Goal: Task Accomplishment & Management: Manage account settings

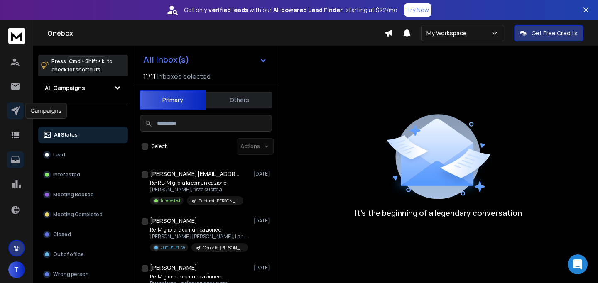
click at [10, 107] on icon at bounding box center [15, 111] width 10 height 10
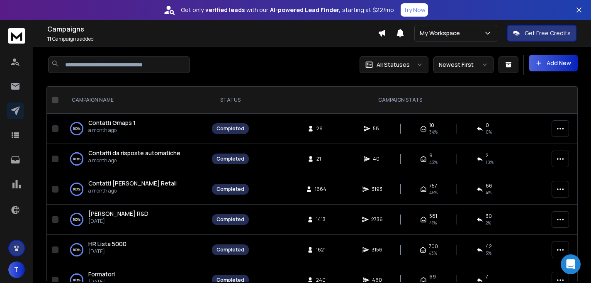
click at [240, 190] on div "Completed" at bounding box center [231, 189] width 28 height 7
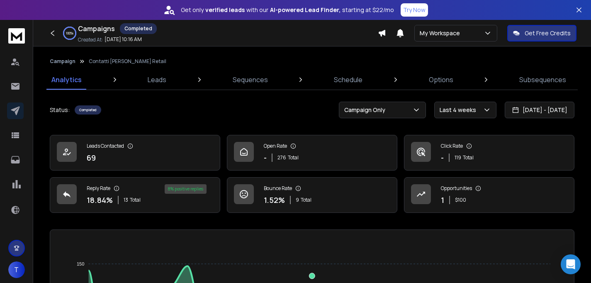
click at [125, 204] on div "18.84 % 13 Total" at bounding box center [114, 200] width 54 height 12
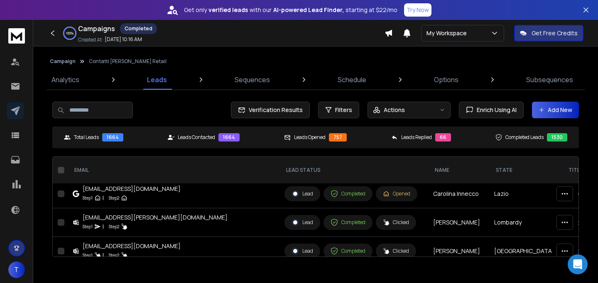
scroll to position [1043, 0]
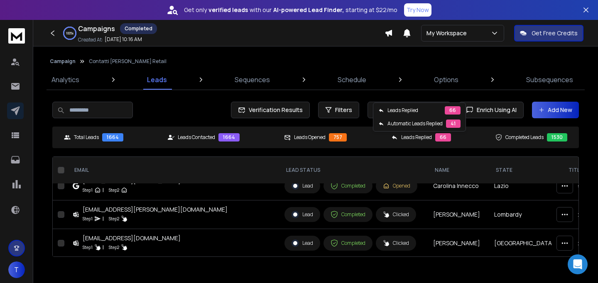
click at [455, 123] on div "41" at bounding box center [453, 124] width 15 height 8
click at [440, 139] on div "66" at bounding box center [443, 137] width 16 height 8
click at [410, 140] on p "Leads Replied" at bounding box center [416, 137] width 31 height 7
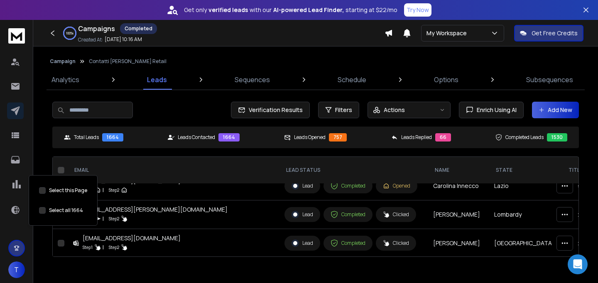
click at [61, 168] on button "Select this Page" at bounding box center [61, 170] width 7 height 7
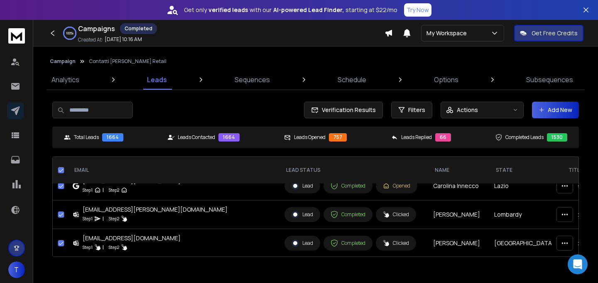
click at [338, 134] on div "757" at bounding box center [338, 137] width 18 height 8
click at [413, 112] on span "Filters" at bounding box center [416, 110] width 17 height 8
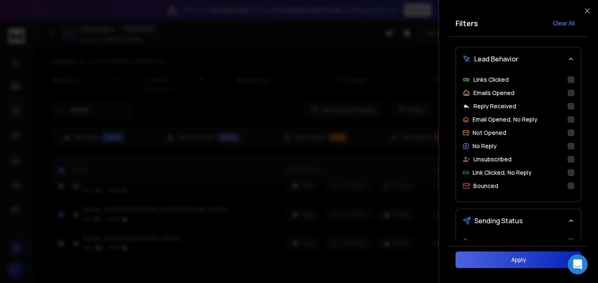
click at [567, 107] on button "Reply Received" at bounding box center [570, 106] width 7 height 7
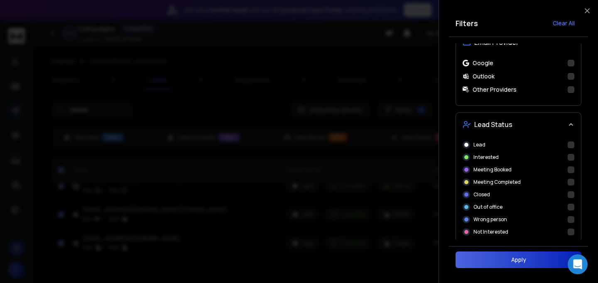
scroll to position [308, 0]
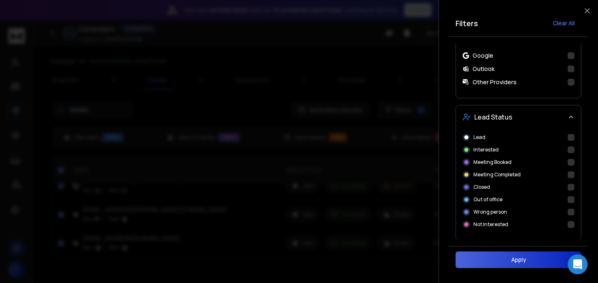
click at [567, 202] on office "Out of office" at bounding box center [570, 199] width 7 height 7
click at [525, 260] on button "Apply" at bounding box center [518, 260] width 126 height 17
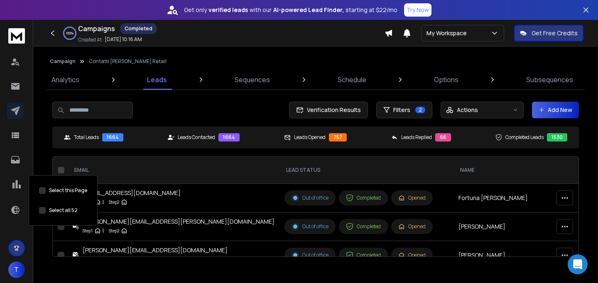
click at [61, 170] on button "Select this Page" at bounding box center [61, 170] width 7 height 7
click at [44, 211] on button "Select this Page" at bounding box center [42, 210] width 7 height 7
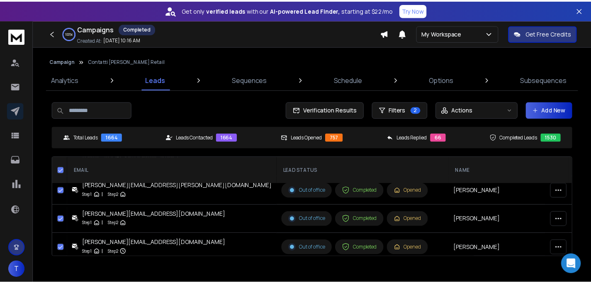
scroll to position [44, 0]
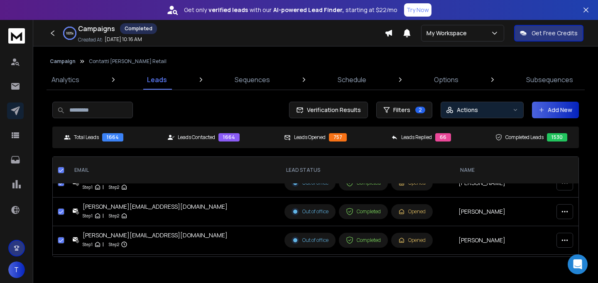
click at [516, 113] on icon "button" at bounding box center [515, 110] width 6 height 7
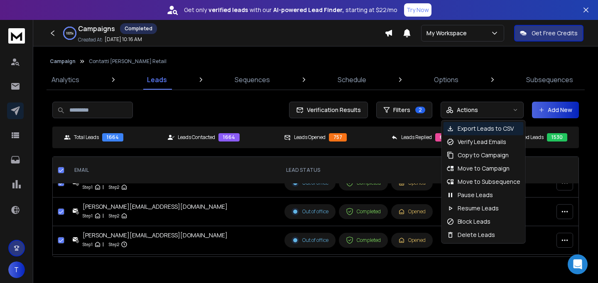
click at [504, 130] on p "Export Leads to CSV" at bounding box center [485, 129] width 56 height 8
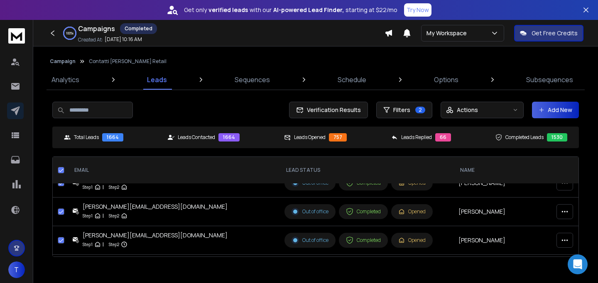
click at [41, 99] on div "Campaign Contatti [PERSON_NAME] Retail Analytics Leads Sequences Schedule Optio…" at bounding box center [315, 153] width 565 height 214
click at [8, 117] on link at bounding box center [15, 111] width 17 height 17
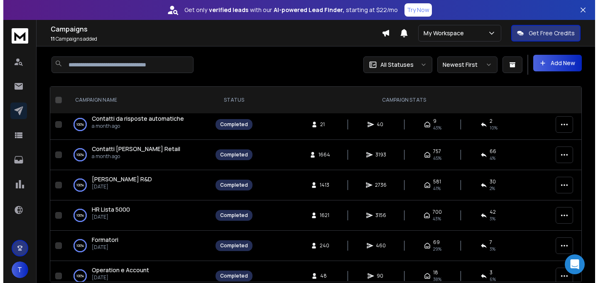
scroll to position [35, 0]
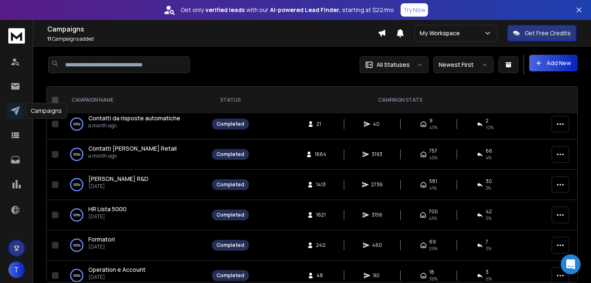
click at [112, 178] on span "[PERSON_NAME] R&D" at bounding box center [118, 179] width 60 height 8
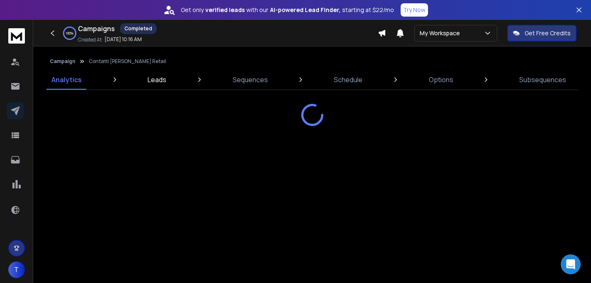
click at [156, 79] on p "Leads" at bounding box center [157, 80] width 19 height 10
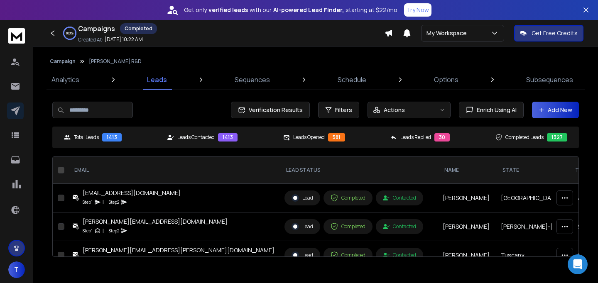
click at [314, 138] on p "Leads Opened" at bounding box center [309, 137] width 32 height 7
click at [337, 138] on div "581" at bounding box center [336, 137] width 17 height 8
click at [351, 111] on span "Filters" at bounding box center [343, 110] width 17 height 8
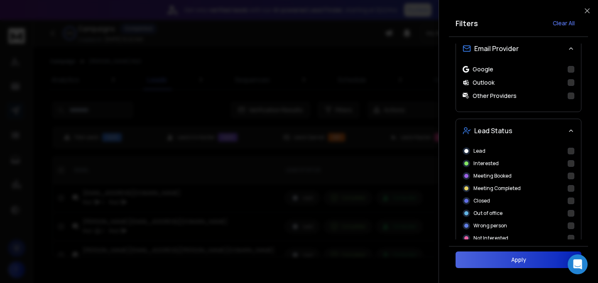
scroll to position [295, 0]
click at [567, 211] on office "Out of office" at bounding box center [570, 213] width 7 height 7
click at [526, 263] on button "Apply" at bounding box center [518, 260] width 126 height 17
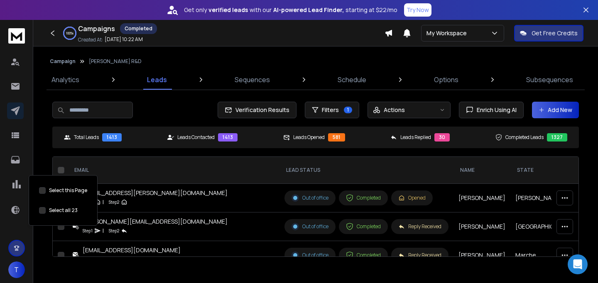
click at [41, 210] on button "Select this Page" at bounding box center [42, 210] width 7 height 7
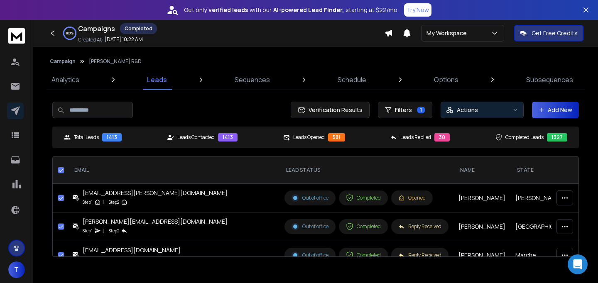
click at [485, 109] on div "Actions" at bounding box center [477, 110] width 63 height 8
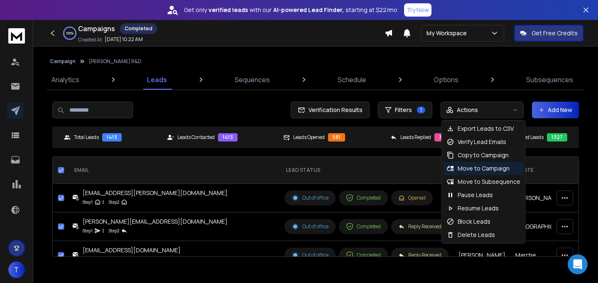
click at [489, 171] on p "Move to Campaign" at bounding box center [483, 168] width 52 height 8
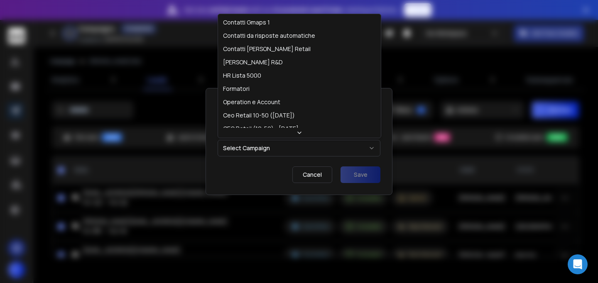
click at [284, 148] on button "Select Campaign" at bounding box center [299, 148] width 163 height 17
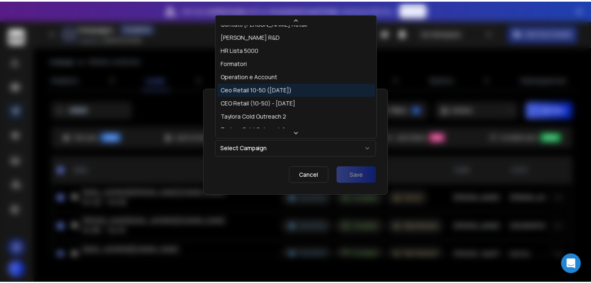
scroll to position [22, 0]
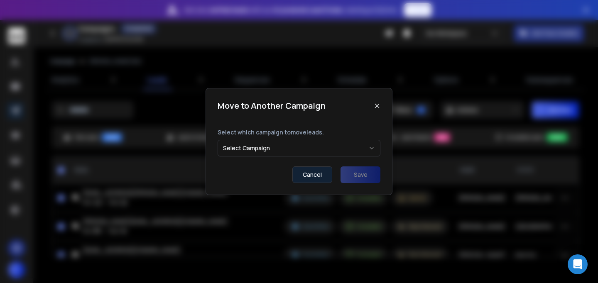
click at [318, 173] on p "Cancel" at bounding box center [312, 174] width 40 height 17
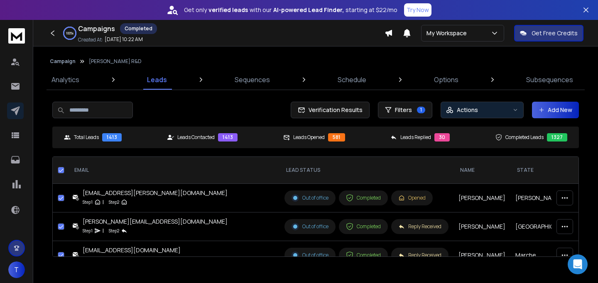
click at [518, 108] on icon "button" at bounding box center [515, 110] width 6 height 7
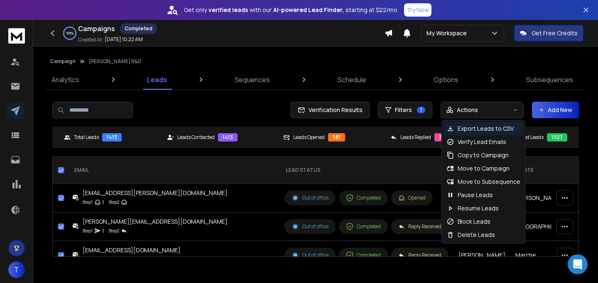
click at [507, 129] on p "Export Leads to CSV" at bounding box center [485, 129] width 56 height 8
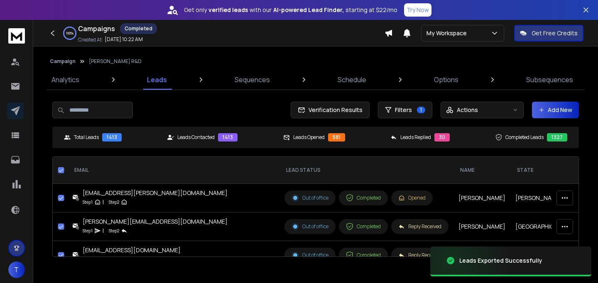
drag, startPoint x: 319, startPoint y: 34, endPoint x: 174, endPoint y: 60, distance: 146.8
click at [318, 34] on div "100 % Campaigns Completed Created At: [DATE] 10:22 AM My Workspace Get Free Cre…" at bounding box center [299, 33] width 598 height 27
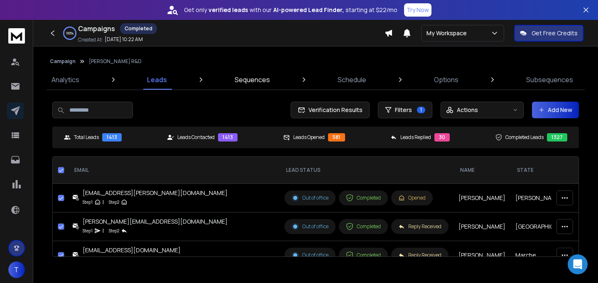
click at [250, 80] on p "Sequences" at bounding box center [252, 80] width 35 height 10
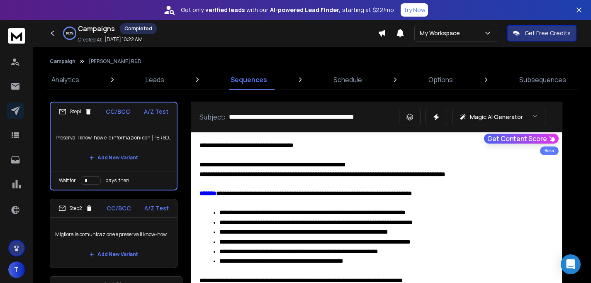
click at [17, 102] on div at bounding box center [16, 138] width 19 height 168
click at [14, 103] on link at bounding box center [15, 111] width 17 height 17
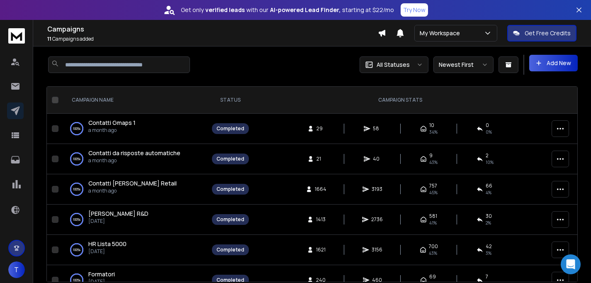
click at [120, 123] on span "Contatti Gmaps 1" at bounding box center [111, 123] width 47 height 8
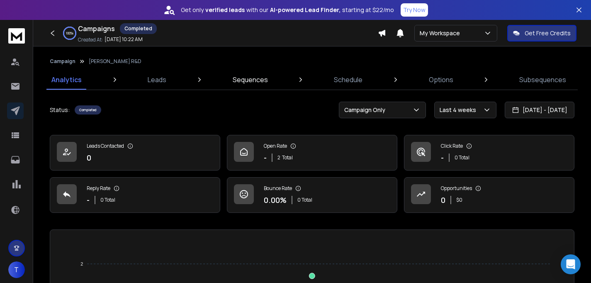
click at [259, 78] on p "Sequences" at bounding box center [250, 80] width 35 height 10
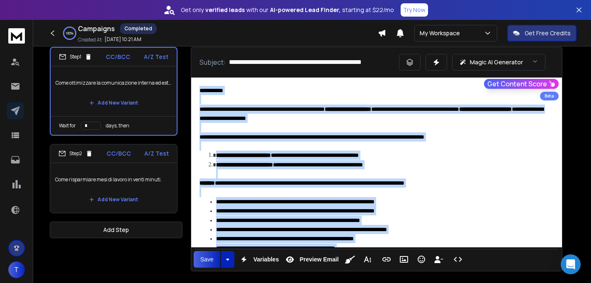
drag, startPoint x: 237, startPoint y: 226, endPoint x: 178, endPoint y: 72, distance: 164.8
click at [178, 69] on div "**********" at bounding box center [312, 159] width 525 height 225
click at [255, 114] on div "**********" at bounding box center [374, 119] width 348 height 28
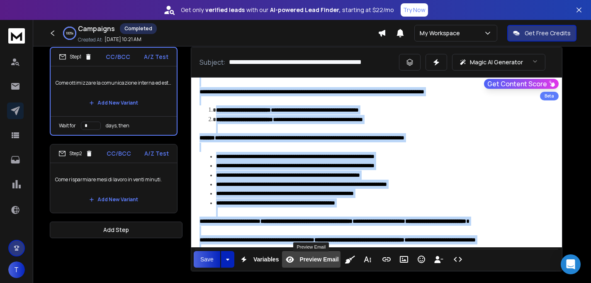
scroll to position [117, 0]
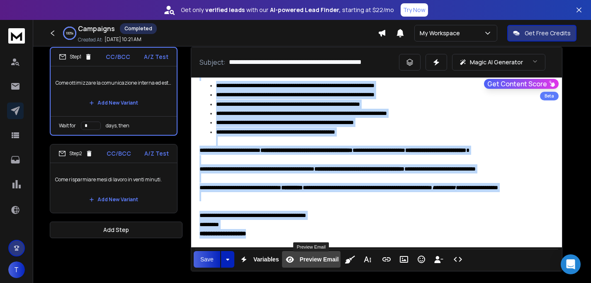
drag, startPoint x: 199, startPoint y: 89, endPoint x: 287, endPoint y: 261, distance: 193.1
click at [287, 261] on div "**********" at bounding box center [376, 174] width 371 height 193
copy div "**********"
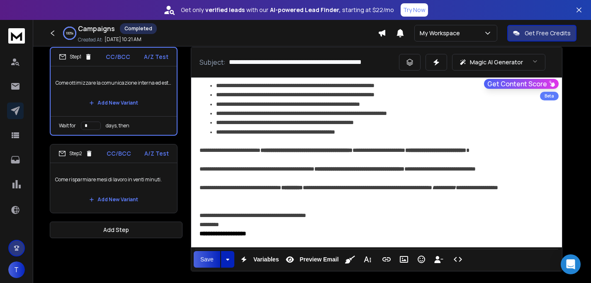
click at [335, 64] on input "**********" at bounding box center [310, 62] width 162 height 10
click at [336, 64] on input "**********" at bounding box center [310, 62] width 162 height 10
click at [130, 172] on p "Come risparmiare mesi di lavoro in venti minuti." at bounding box center [113, 179] width 117 height 23
type input "**********"
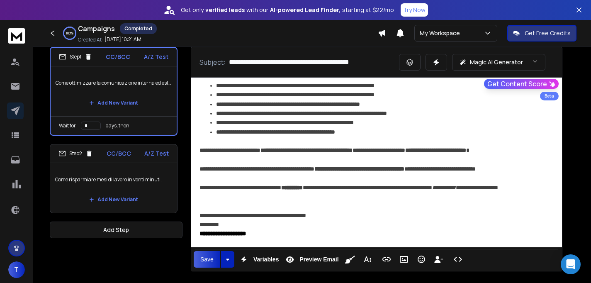
scroll to position [42, 0]
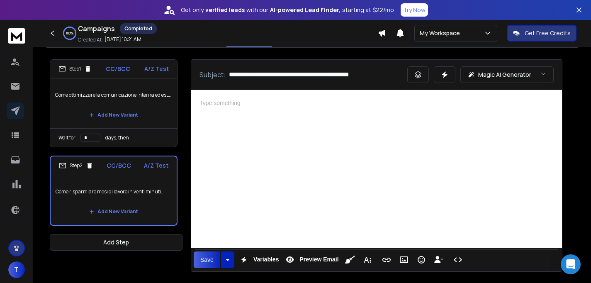
click at [313, 68] on div "**********" at bounding box center [376, 75] width 371 height 30
click at [315, 73] on input "**********" at bounding box center [314, 75] width 170 height 10
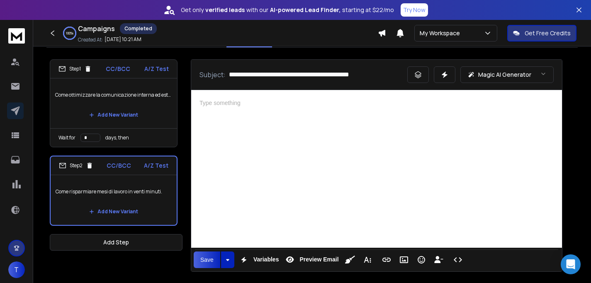
click at [111, 191] on p "Come risparmiare mesi di lavoro in venti minuti." at bounding box center [114, 191] width 116 height 23
click at [127, 118] on button "Add New Variant" at bounding box center [114, 115] width 62 height 17
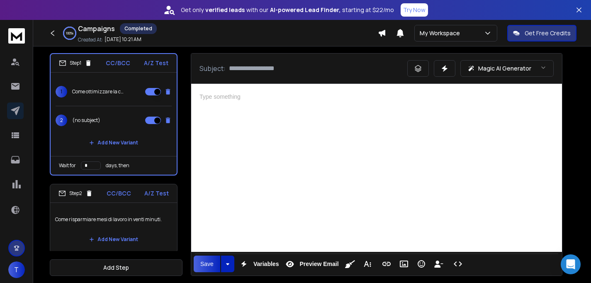
scroll to position [53, 0]
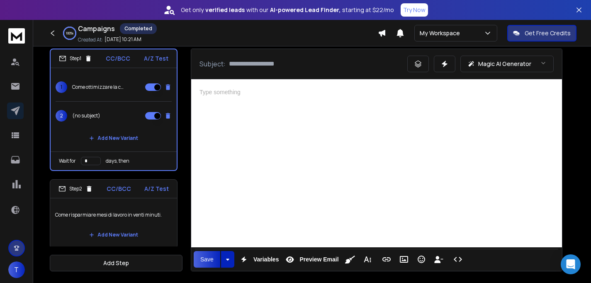
click at [118, 212] on p "Come risparmiare mesi di lavoro in venti minuti." at bounding box center [113, 214] width 117 height 23
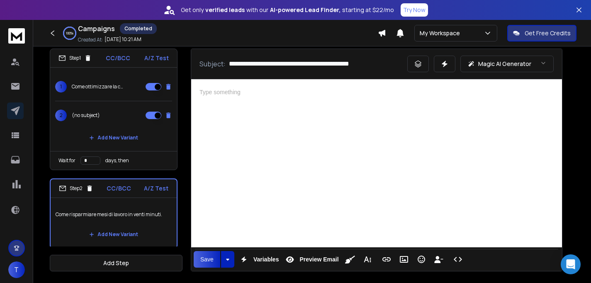
click at [265, 148] on div at bounding box center [376, 163] width 371 height 168
click at [166, 115] on icon at bounding box center [168, 115] width 5 height 6
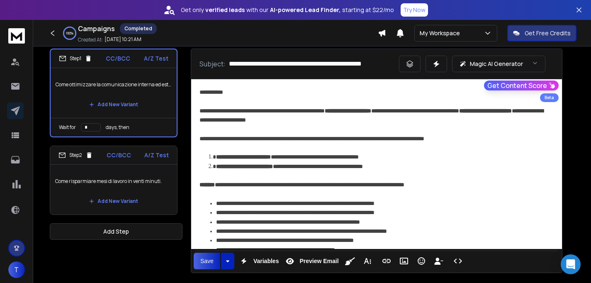
click at [134, 190] on p "Come risparmiare mesi di lavoro in venti minuti." at bounding box center [113, 181] width 117 height 23
type input "**********"
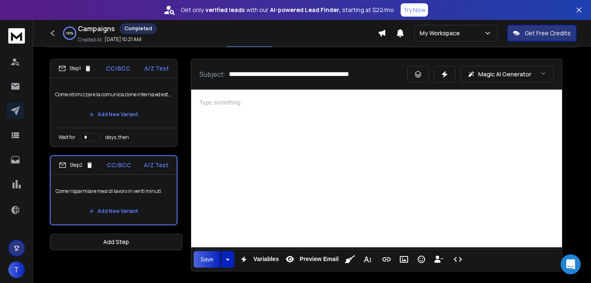
scroll to position [42, 0]
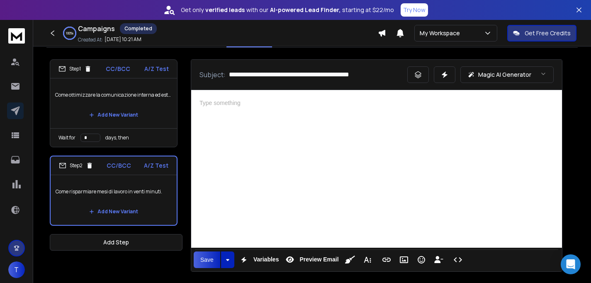
click at [282, 143] on div at bounding box center [376, 169] width 371 height 158
click at [278, 124] on div at bounding box center [376, 169] width 371 height 158
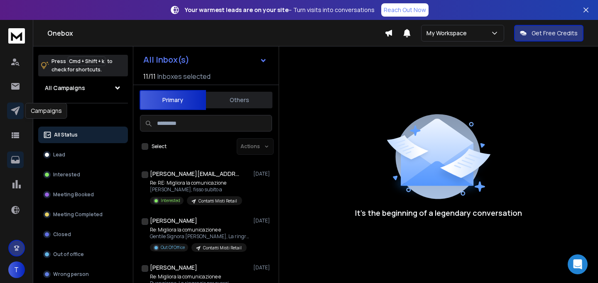
click at [17, 110] on icon at bounding box center [15, 110] width 9 height 9
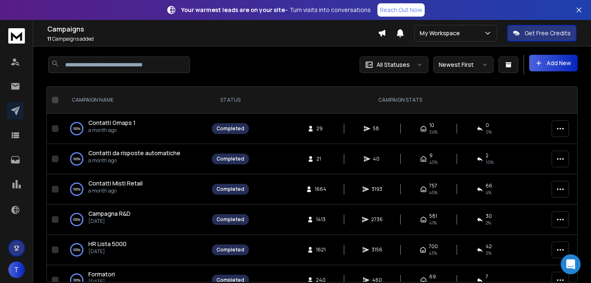
click at [541, 64] on icon at bounding box center [539, 63] width 6 height 6
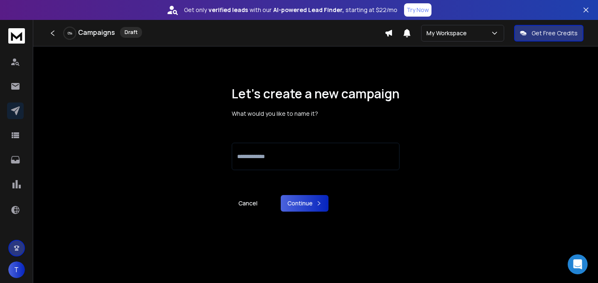
click at [304, 164] on input at bounding box center [316, 156] width 168 height 27
type input "**********"
click at [281, 195] on button "Continue" at bounding box center [305, 203] width 48 height 17
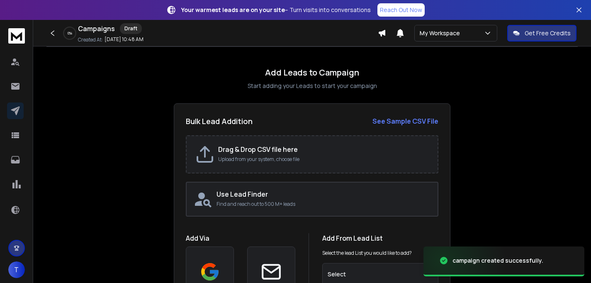
scroll to position [66, 0]
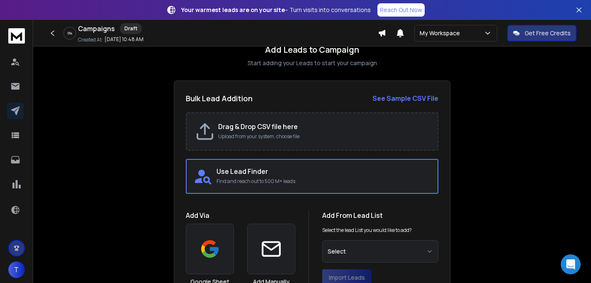
click at [246, 177] on div "Use Lead Finder Find and reach out to 500 M+ leads" at bounding box center [324, 176] width 215 height 20
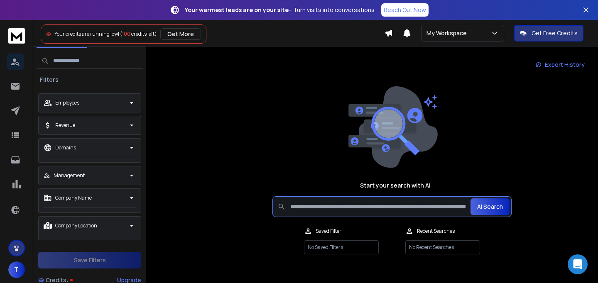
scroll to position [34, 0]
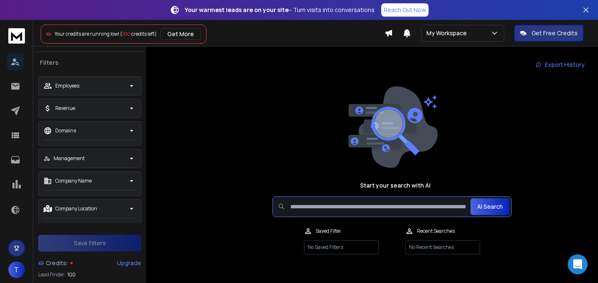
click at [202, 139] on div "Export History Start your search with AI" at bounding box center [391, 122] width 465 height 133
click at [21, 86] on link at bounding box center [15, 86] width 17 height 17
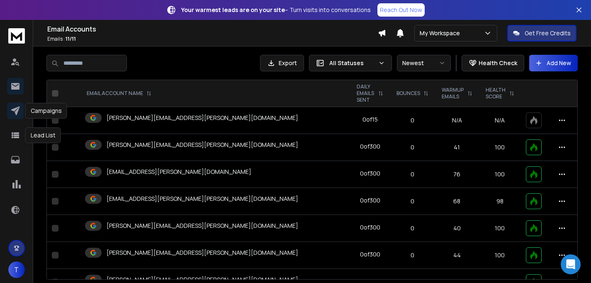
click at [17, 112] on icon at bounding box center [15, 110] width 9 height 9
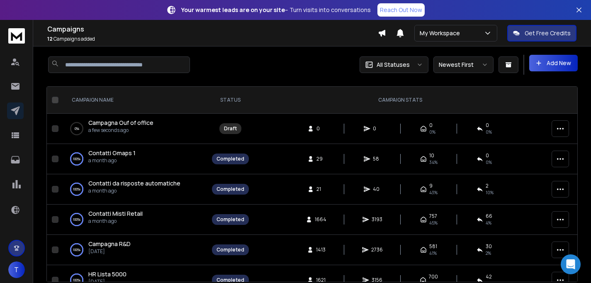
click at [124, 214] on span "Contatti [PERSON_NAME] Retail" at bounding box center [115, 214] width 54 height 8
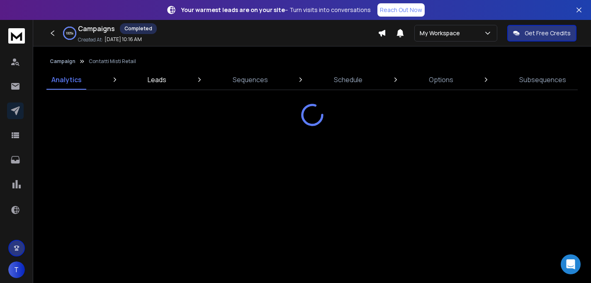
click at [145, 83] on link "Leads" at bounding box center [157, 80] width 29 height 20
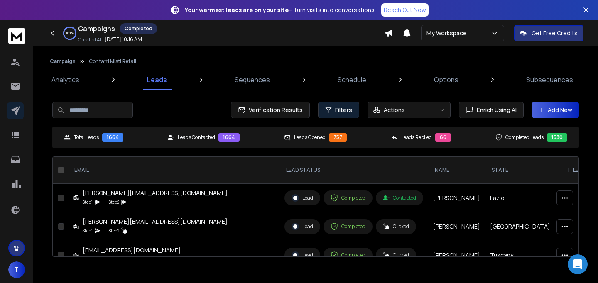
click at [337, 111] on span "Filters" at bounding box center [343, 110] width 17 height 8
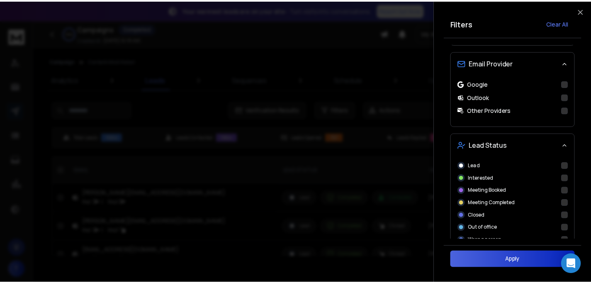
scroll to position [288, 0]
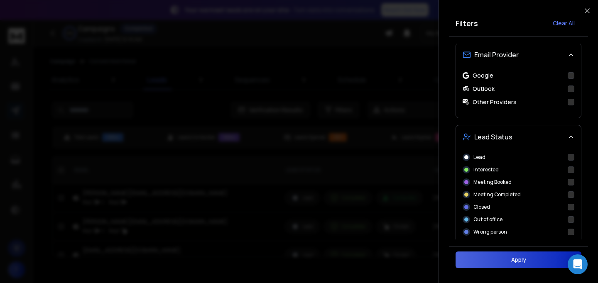
click at [567, 219] on office "Out of office" at bounding box center [570, 219] width 7 height 7
click at [533, 260] on button "Apply" at bounding box center [518, 260] width 126 height 17
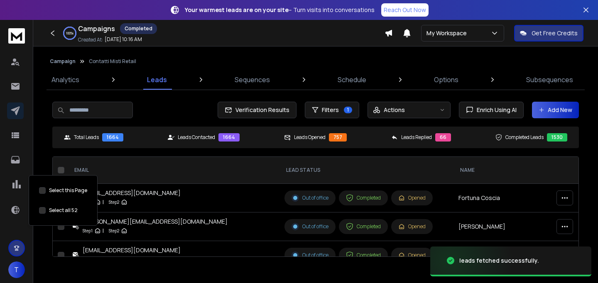
click at [61, 169] on button "Select this Page" at bounding box center [61, 170] width 7 height 7
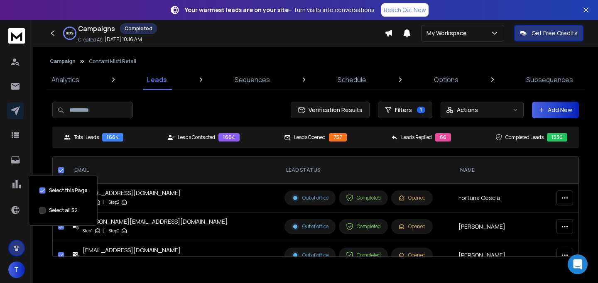
click at [48, 213] on div "Select all 52" at bounding box center [63, 210] width 48 height 7
click at [44, 213] on button "Select this Page" at bounding box center [42, 210] width 7 height 7
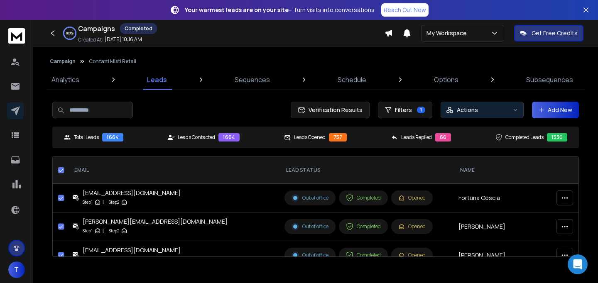
click at [515, 109] on icon "button" at bounding box center [515, 110] width 6 height 7
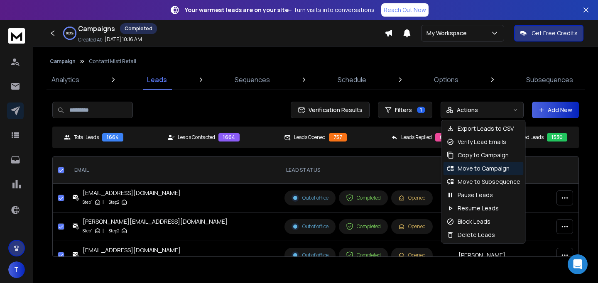
click at [497, 170] on p "Move to Campaign" at bounding box center [483, 168] width 52 height 8
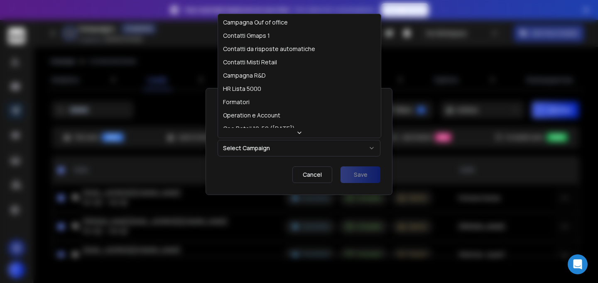
click at [301, 144] on button "Select Campaign" at bounding box center [299, 148] width 163 height 17
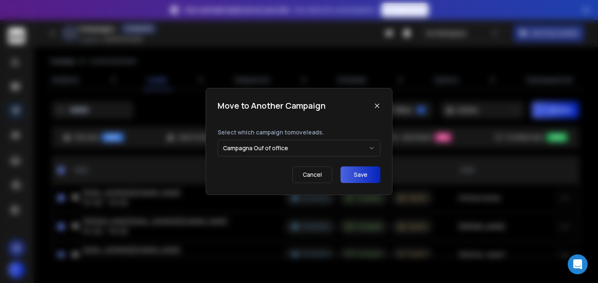
click at [364, 181] on button "Save" at bounding box center [360, 174] width 40 height 17
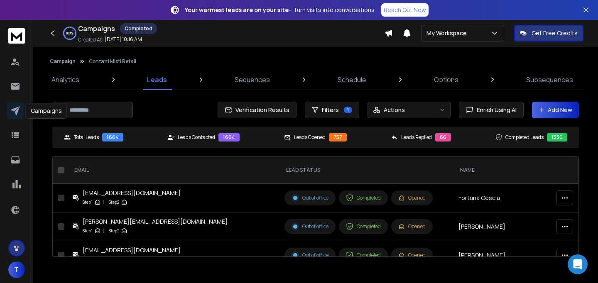
click at [18, 110] on icon at bounding box center [15, 110] width 9 height 9
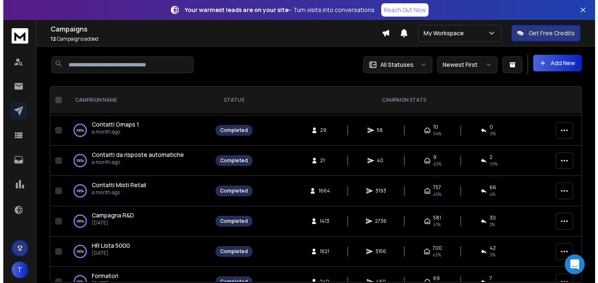
scroll to position [67, 0]
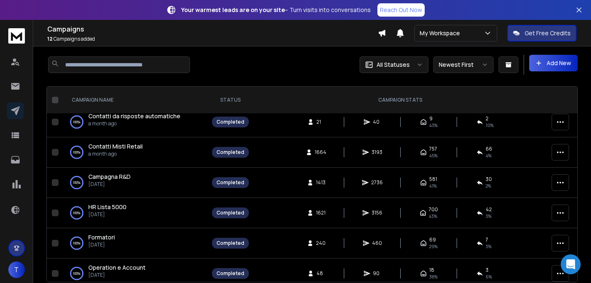
click at [122, 175] on span "[PERSON_NAME] R&D" at bounding box center [109, 177] width 42 height 8
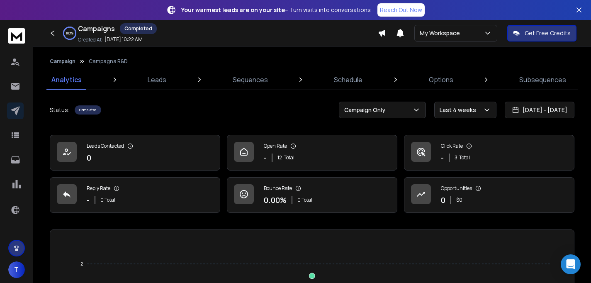
click at [173, 76] on div "Analytics Leads Sequences Schedule Options Subsequences" at bounding box center [308, 80] width 525 height 20
click at [166, 78] on p "Leads" at bounding box center [157, 80] width 19 height 10
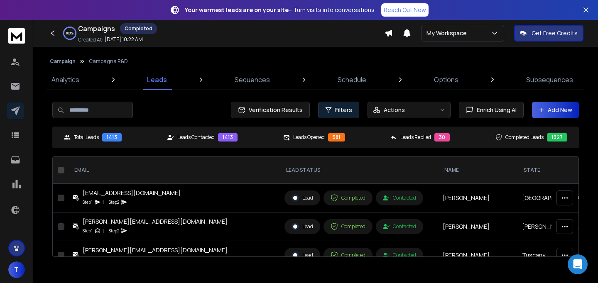
click at [349, 111] on span "Filters" at bounding box center [343, 110] width 17 height 8
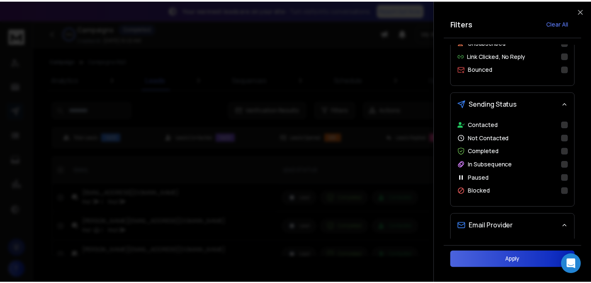
scroll to position [277, 0]
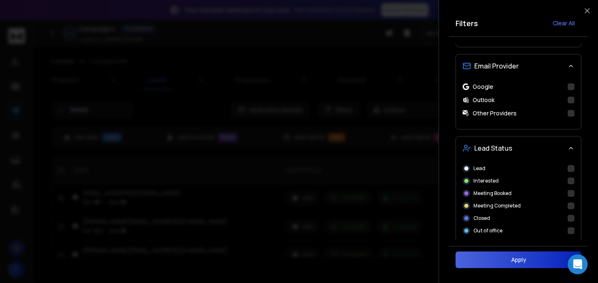
click at [567, 231] on office "Out of office" at bounding box center [570, 230] width 7 height 7
click at [547, 259] on button "Apply" at bounding box center [518, 260] width 126 height 17
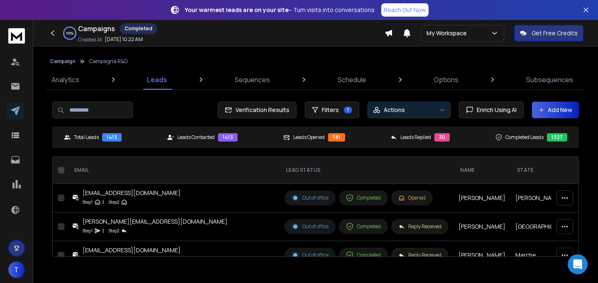
click at [442, 110] on icon "button" at bounding box center [441, 109] width 3 height 1
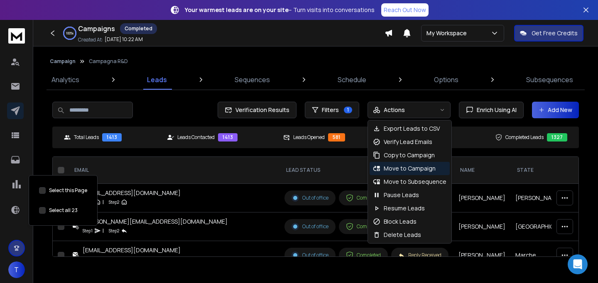
click at [62, 172] on button "Select this Page" at bounding box center [61, 170] width 7 height 7
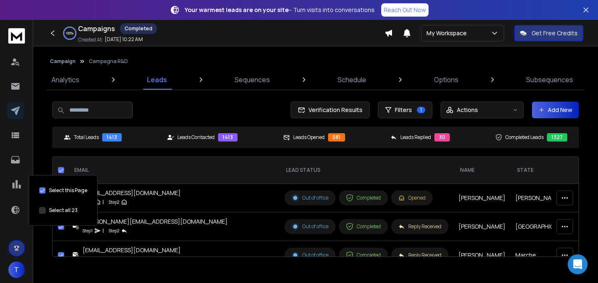
click at [63, 209] on label "Select all 23" at bounding box center [63, 210] width 29 height 7
click at [44, 210] on button "Select this Page" at bounding box center [42, 210] width 7 height 7
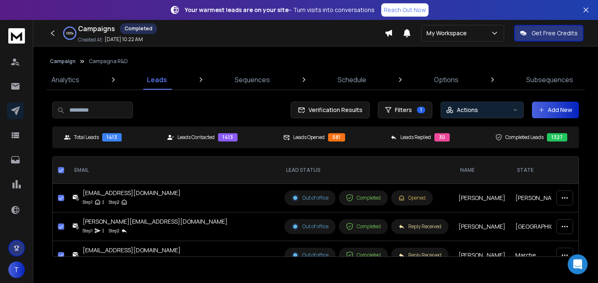
click at [480, 110] on div "Actions" at bounding box center [477, 110] width 63 height 8
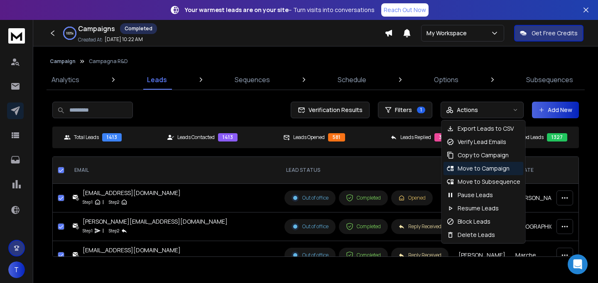
click at [494, 170] on p "Move to Campaign" at bounding box center [483, 168] width 52 height 8
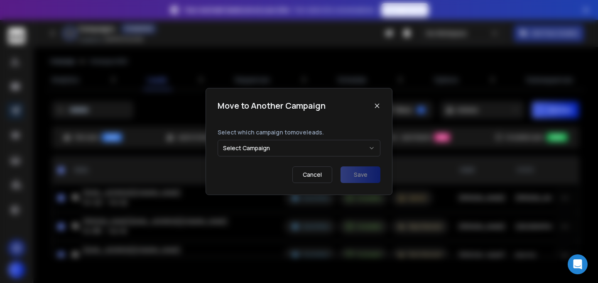
click at [321, 148] on button "Select Campaign" at bounding box center [299, 148] width 163 height 17
click at [369, 179] on button "Save" at bounding box center [360, 174] width 40 height 17
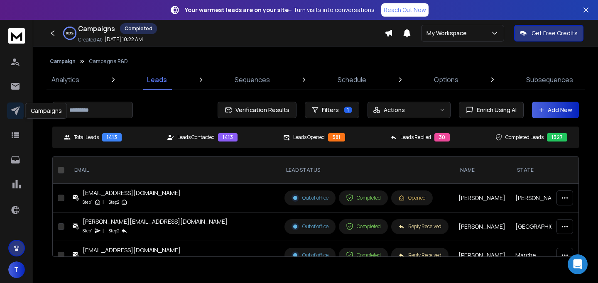
click at [16, 110] on icon at bounding box center [15, 110] width 9 height 9
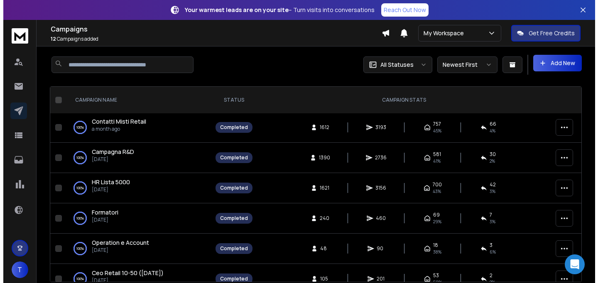
scroll to position [92, 0]
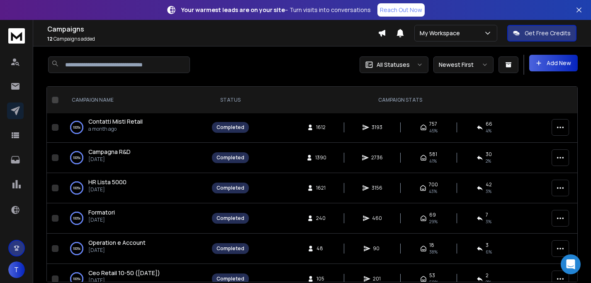
click at [112, 181] on span "HR Lista 5000" at bounding box center [107, 182] width 38 height 8
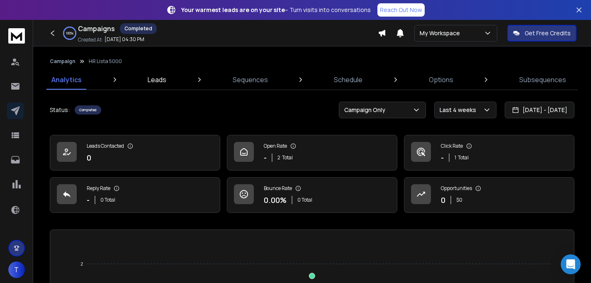
click at [164, 79] on p "Leads" at bounding box center [157, 80] width 19 height 10
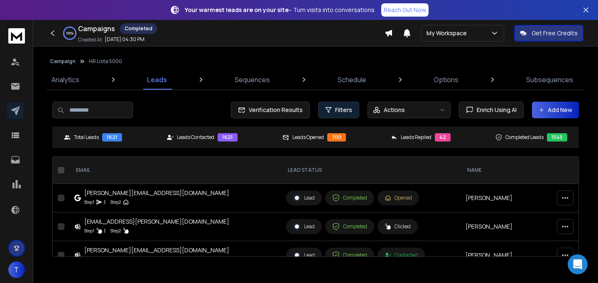
click at [344, 108] on span "Filters" at bounding box center [343, 110] width 17 height 8
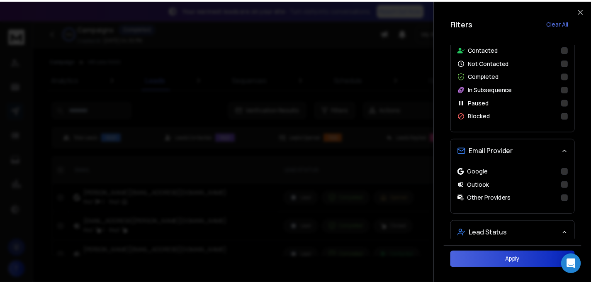
scroll to position [396, 0]
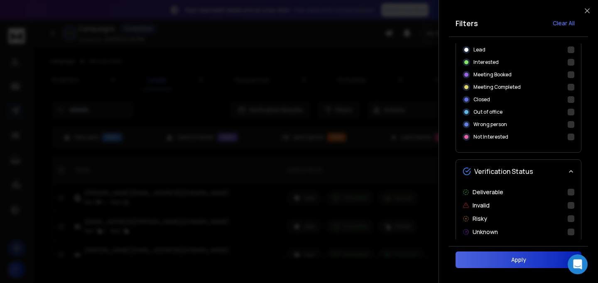
click at [567, 114] on office "Out of office" at bounding box center [570, 112] width 7 height 7
click at [525, 258] on button "Apply" at bounding box center [518, 260] width 126 height 17
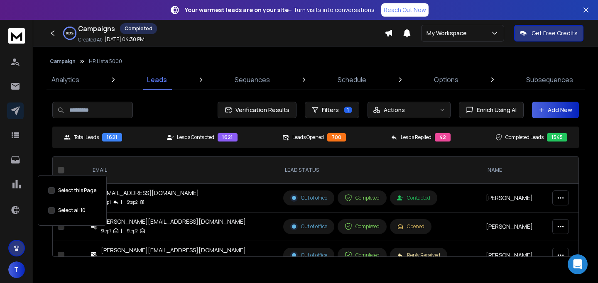
click at [62, 174] on th at bounding box center [69, 170] width 33 height 27
click at [61, 172] on button "Select this Page" at bounding box center [61, 170] width 7 height 7
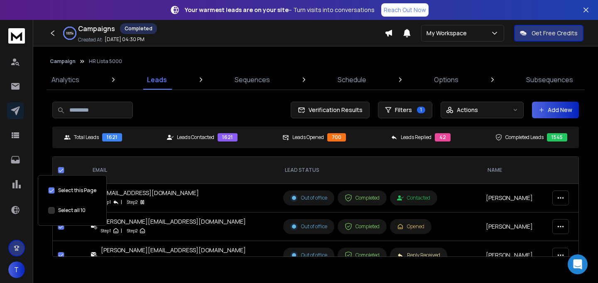
click at [54, 210] on button "Select this Page" at bounding box center [51, 210] width 7 height 7
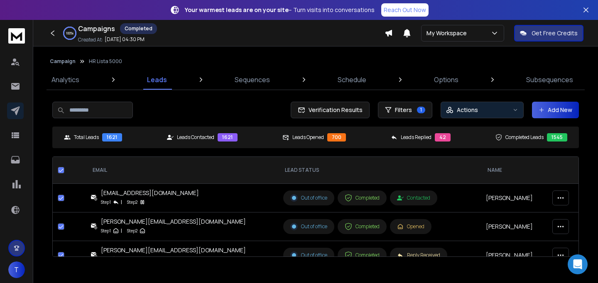
click at [481, 109] on div "Actions" at bounding box center [477, 110] width 63 height 8
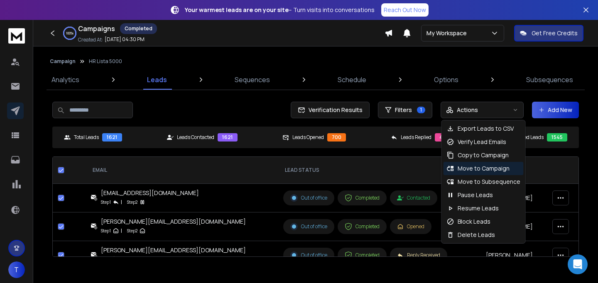
click at [496, 170] on p "Move to Campaign" at bounding box center [483, 168] width 52 height 8
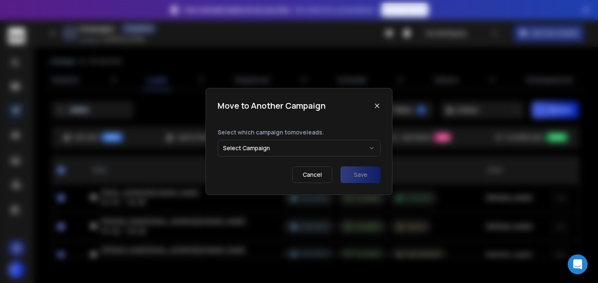
click at [298, 149] on button "Select Campaign" at bounding box center [299, 148] width 163 height 17
click at [361, 176] on button "Save" at bounding box center [360, 174] width 40 height 17
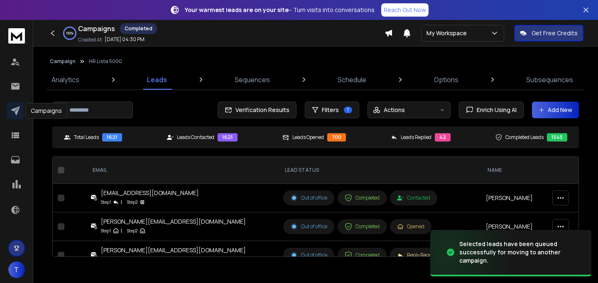
click at [21, 108] on link at bounding box center [15, 111] width 17 height 17
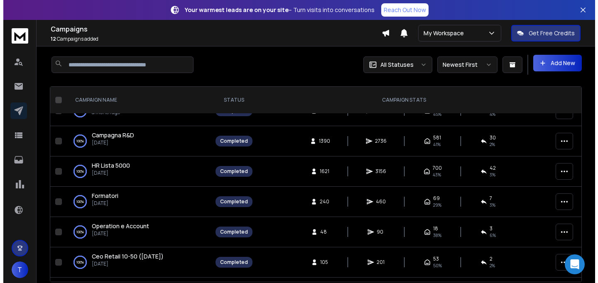
scroll to position [109, 0]
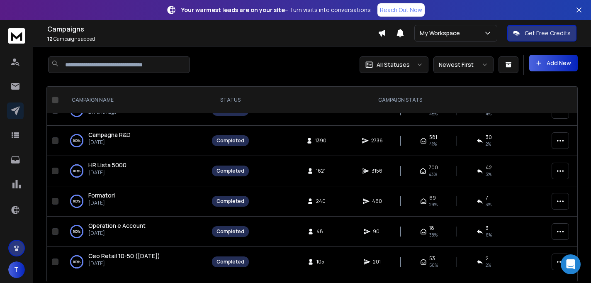
click at [104, 194] on span "Formatori" at bounding box center [101, 195] width 27 height 8
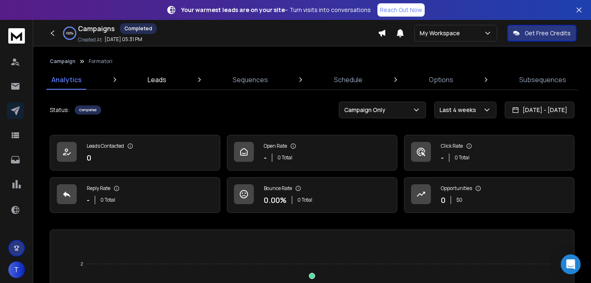
click at [159, 79] on p "Leads" at bounding box center [157, 80] width 19 height 10
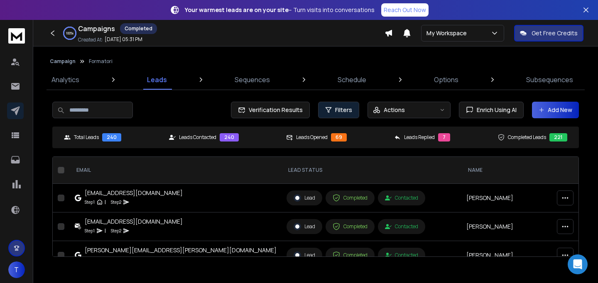
click at [342, 107] on span "Filters" at bounding box center [343, 110] width 17 height 8
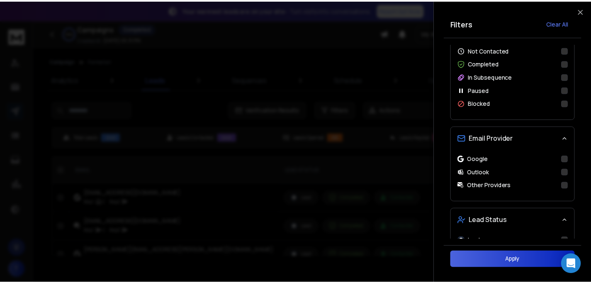
scroll to position [298, 0]
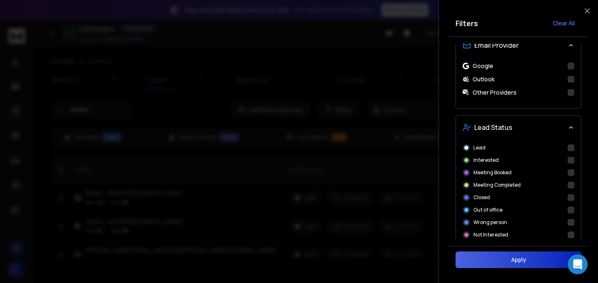
drag, startPoint x: 565, startPoint y: 212, endPoint x: 560, endPoint y: 231, distance: 19.4
click at [567, 213] on office "Out of office" at bounding box center [570, 210] width 7 height 7
click at [538, 257] on button "Apply" at bounding box center [518, 260] width 126 height 17
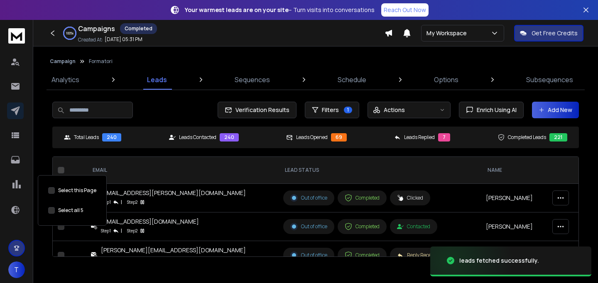
click at [63, 171] on button "Select this Page" at bounding box center [61, 170] width 7 height 7
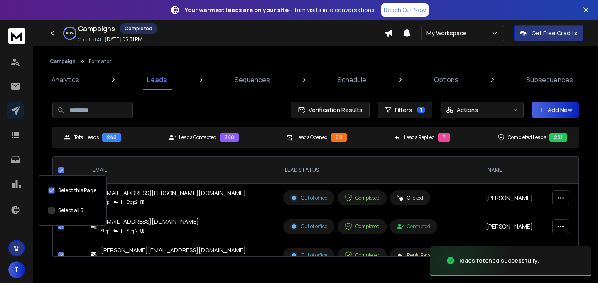
click at [71, 210] on label "Select all 5" at bounding box center [70, 210] width 25 height 7
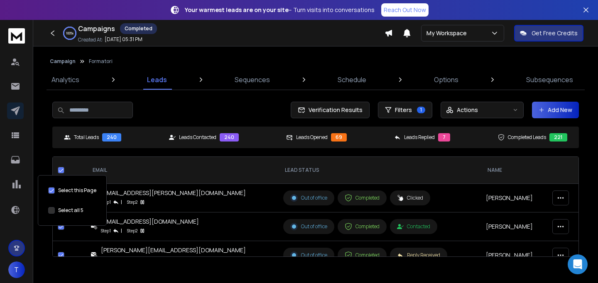
click at [54, 209] on button "Select this Page" at bounding box center [51, 210] width 7 height 7
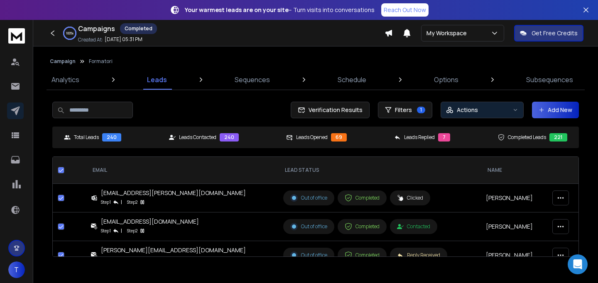
click at [494, 110] on div "Actions" at bounding box center [477, 110] width 63 height 8
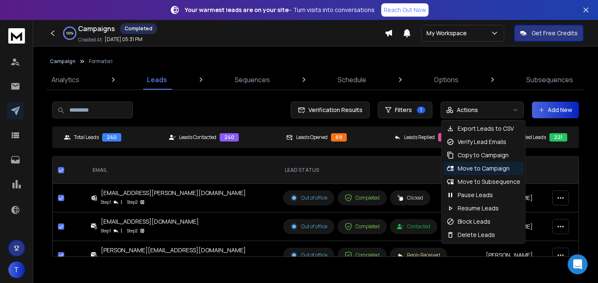
click at [496, 170] on p "Move to Campaign" at bounding box center [483, 168] width 52 height 8
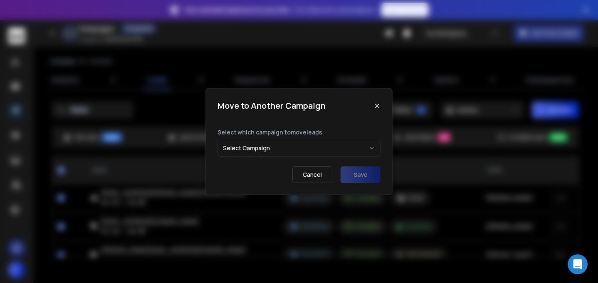
click at [292, 148] on button "Select Campaign" at bounding box center [299, 148] width 163 height 17
click at [360, 181] on button "Save" at bounding box center [360, 174] width 40 height 17
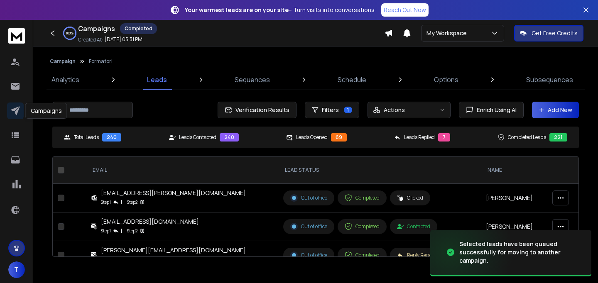
click at [15, 109] on icon at bounding box center [15, 110] width 9 height 9
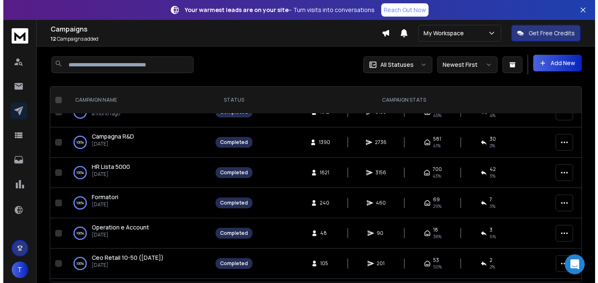
scroll to position [116, 0]
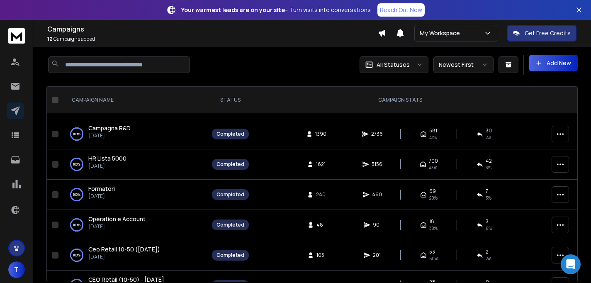
click at [129, 221] on span "Operation e Account" at bounding box center [116, 219] width 57 height 8
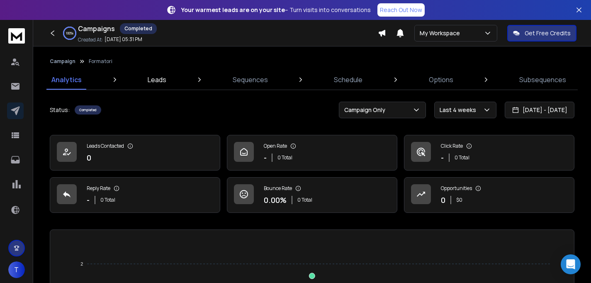
click at [160, 80] on p "Leads" at bounding box center [157, 80] width 19 height 10
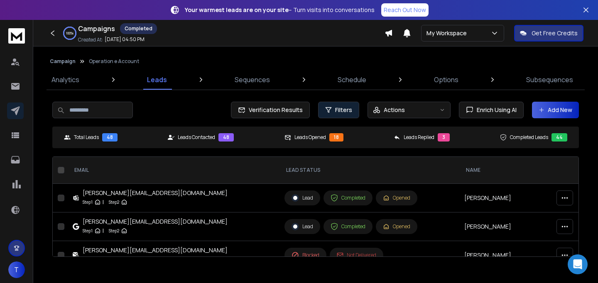
click at [347, 108] on span "Filters" at bounding box center [343, 110] width 17 height 8
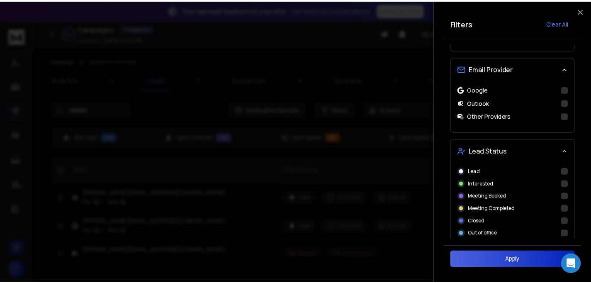
scroll to position [300, 0]
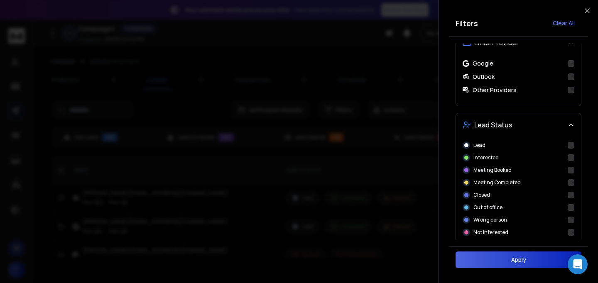
click at [567, 207] on office "Out of office" at bounding box center [570, 207] width 7 height 7
click at [526, 261] on button "Apply" at bounding box center [518, 260] width 126 height 17
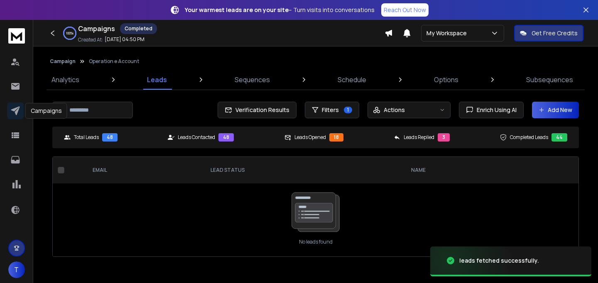
click at [15, 112] on icon at bounding box center [15, 110] width 9 height 9
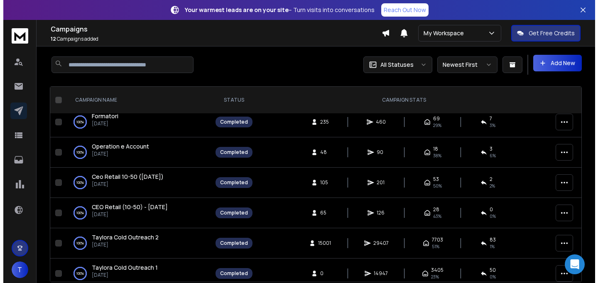
scroll to position [189, 0]
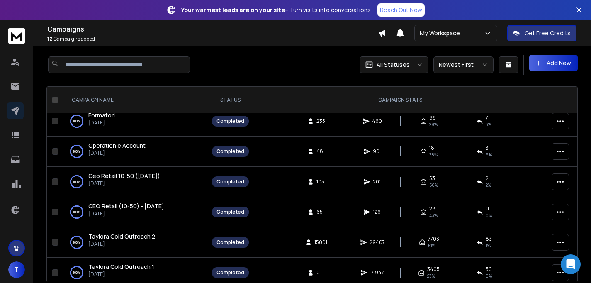
click at [143, 178] on span "Ceo Retail 10-50 ([DATE])" at bounding box center [124, 176] width 72 height 8
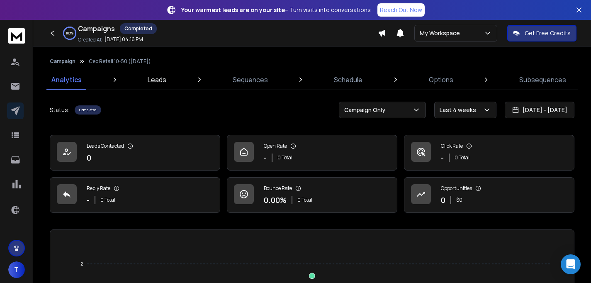
click at [144, 78] on link "Leads" at bounding box center [157, 80] width 29 height 20
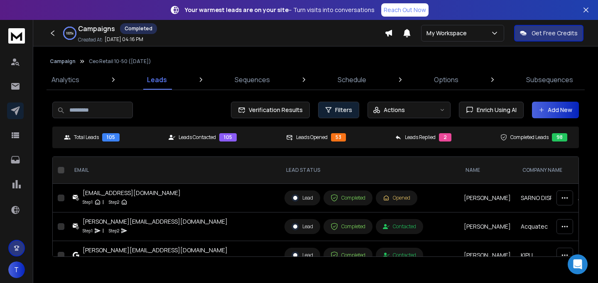
click at [331, 108] on icon "button" at bounding box center [328, 110] width 7 height 7
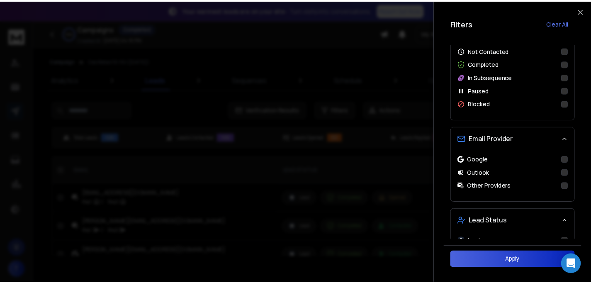
scroll to position [329, 0]
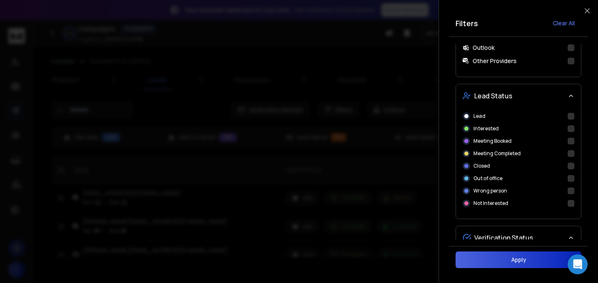
click at [567, 178] on office "Out of office" at bounding box center [570, 178] width 7 height 7
click at [527, 259] on button "Apply" at bounding box center [518, 260] width 126 height 17
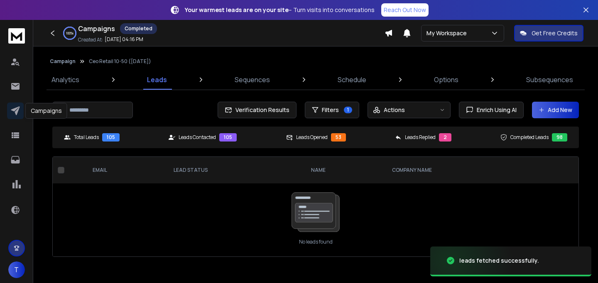
click at [17, 115] on icon at bounding box center [15, 111] width 10 height 10
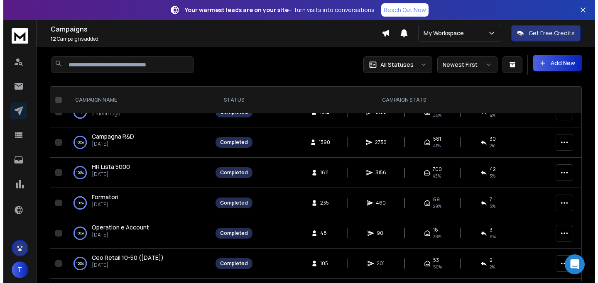
scroll to position [202, 0]
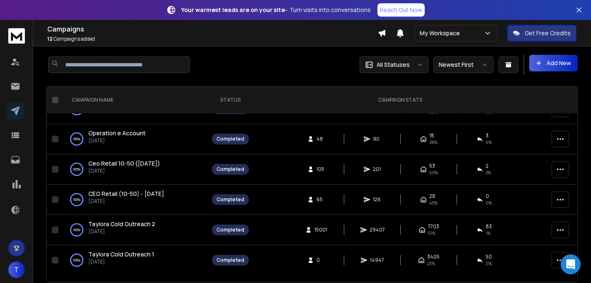
click at [131, 196] on span "CEO Retail (10-50) - [DATE]" at bounding box center [126, 194] width 76 height 8
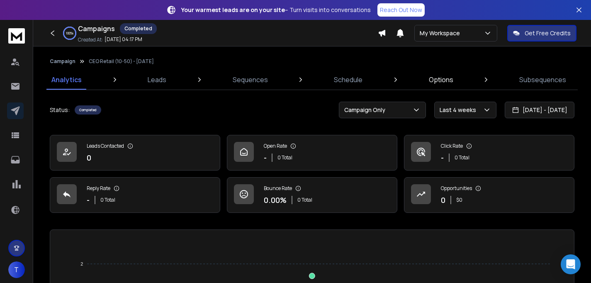
click at [449, 82] on p "Options" at bounding box center [441, 80] width 24 height 10
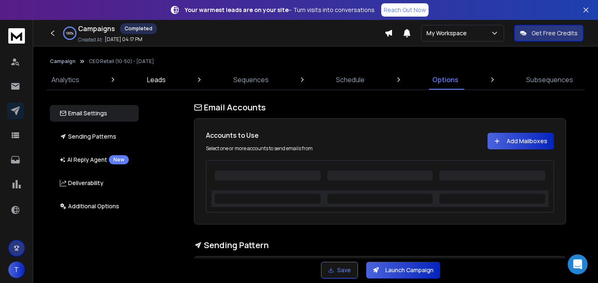
click at [152, 81] on p "Leads" at bounding box center [156, 80] width 19 height 10
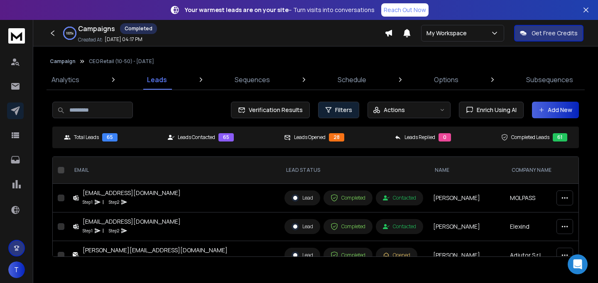
click at [341, 108] on span "Filters" at bounding box center [343, 110] width 17 height 8
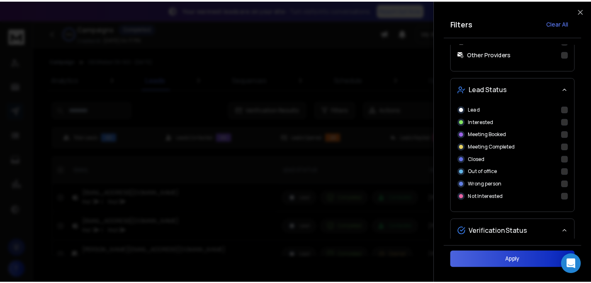
scroll to position [337, 0]
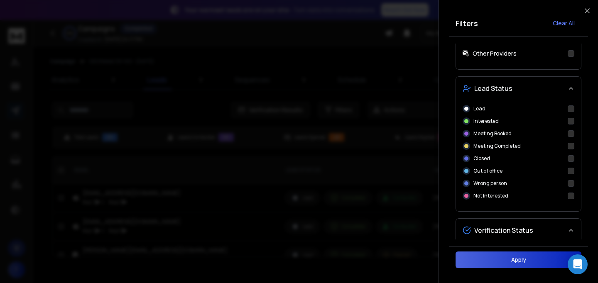
click at [567, 172] on office "Out of office" at bounding box center [570, 171] width 7 height 7
click at [516, 261] on button "Apply" at bounding box center [518, 260] width 126 height 17
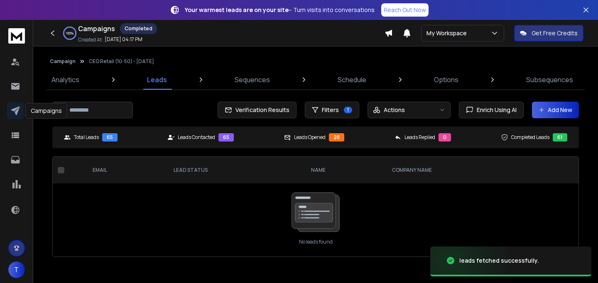
click at [18, 107] on icon at bounding box center [15, 110] width 9 height 9
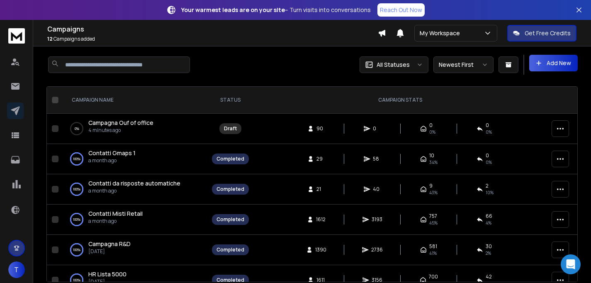
click at [131, 123] on span "Campagna Ouf of office" at bounding box center [120, 123] width 65 height 8
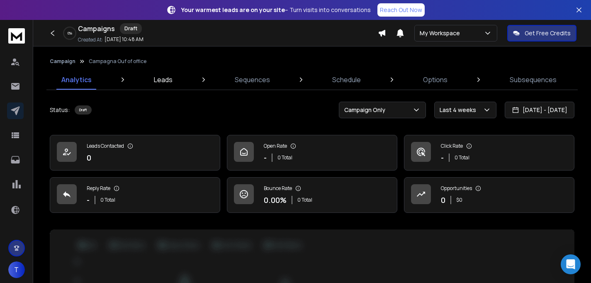
click at [167, 78] on p "Leads" at bounding box center [163, 80] width 19 height 10
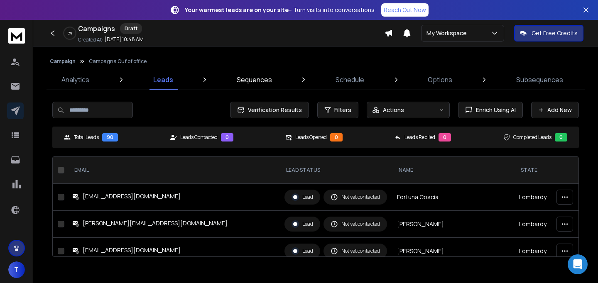
click at [257, 79] on p "Sequences" at bounding box center [254, 80] width 35 height 10
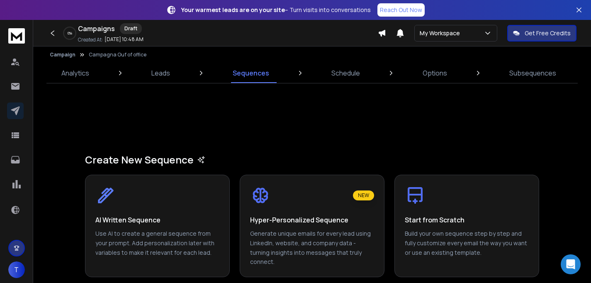
scroll to position [15, 0]
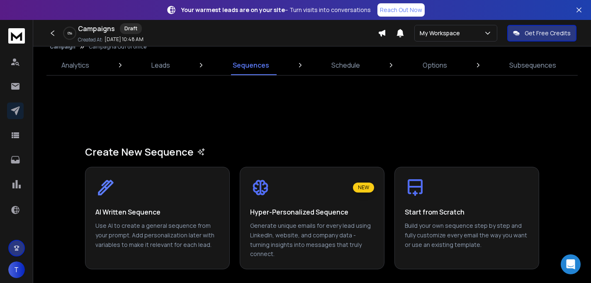
click at [422, 217] on div "Start from Scratch Build your own sequence step by step and fully customize eve…" at bounding box center [467, 218] width 144 height 102
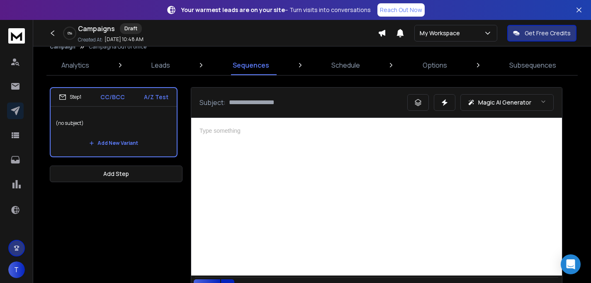
click at [263, 149] on div at bounding box center [376, 197] width 371 height 158
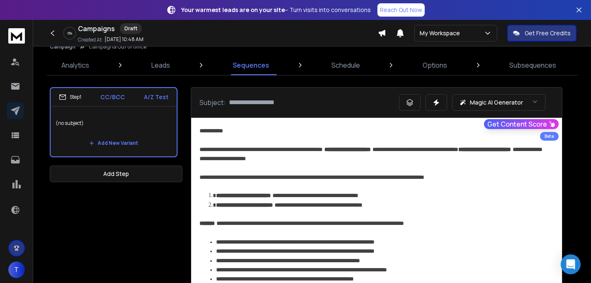
click at [279, 111] on div "Subject: Magic AI Generator Get Content Score Beta" at bounding box center [376, 103] width 371 height 30
click at [282, 103] on input at bounding box center [310, 103] width 162 height 10
paste input "**********"
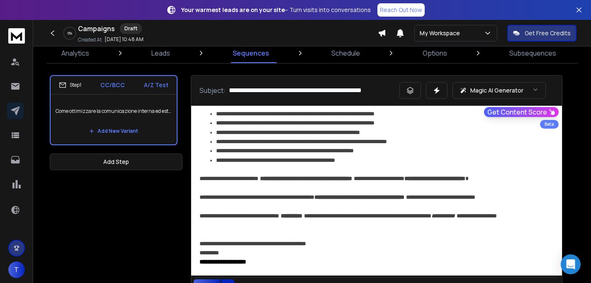
scroll to position [55, 0]
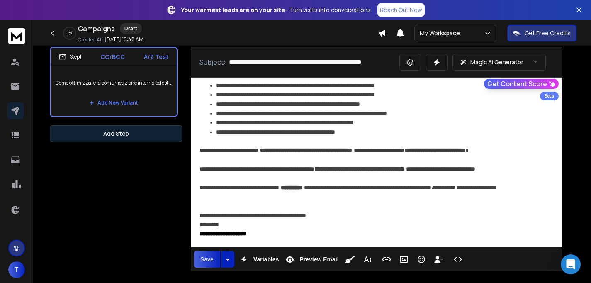
type input "**********"
click at [112, 134] on button "Add Step" at bounding box center [116, 133] width 133 height 17
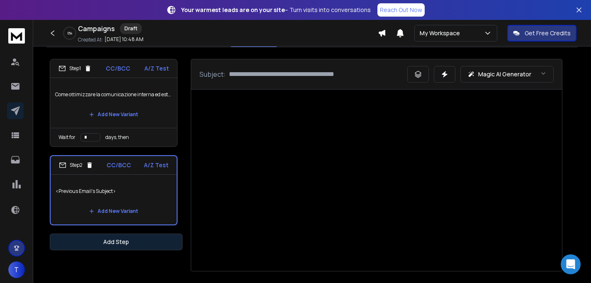
scroll to position [42, 0]
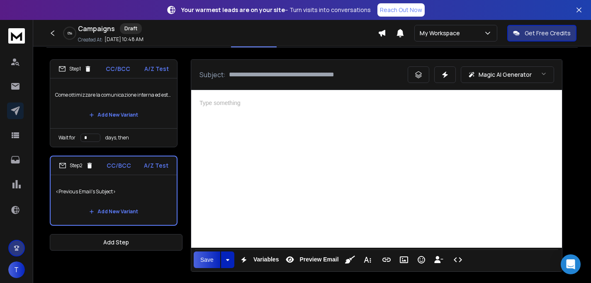
click at [90, 140] on input "*" at bounding box center [91, 138] width 20 height 8
type input "**********"
type input "*"
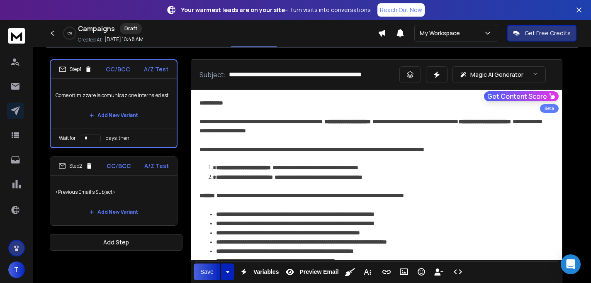
click at [111, 193] on p "<Previous Email's Subject>" at bounding box center [113, 192] width 117 height 23
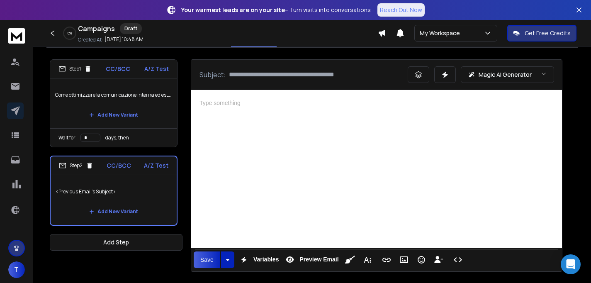
type input "*"
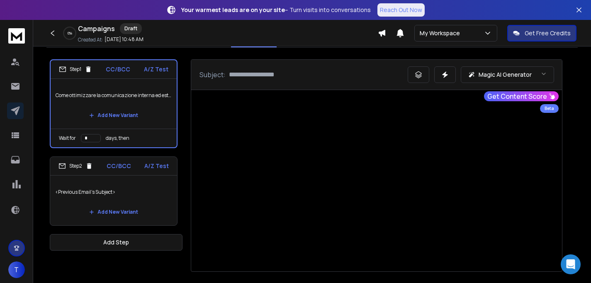
type input "**********"
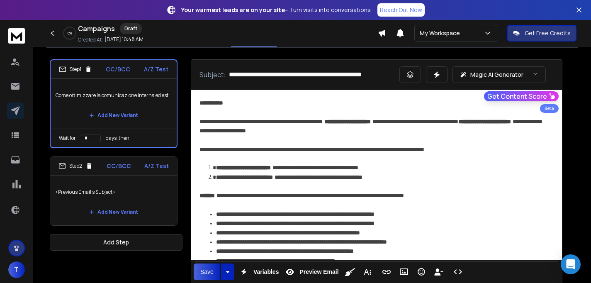
click at [115, 196] on p "<Previous Email's Subject>" at bounding box center [113, 192] width 117 height 23
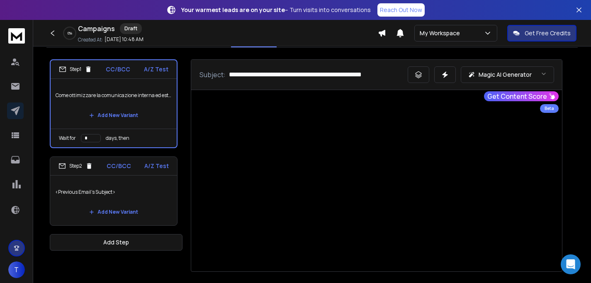
click at [287, 75] on input "**********" at bounding box center [314, 75] width 171 height 10
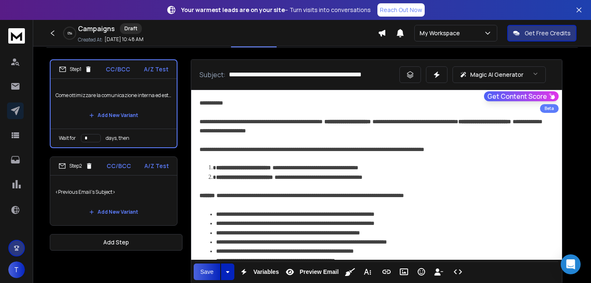
paste input "**********"
click at [285, 75] on input "**********" at bounding box center [310, 75] width 162 height 10
type input "**********"
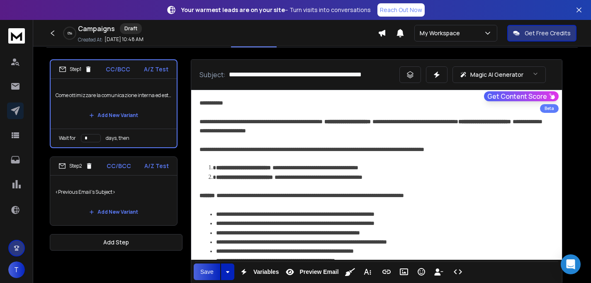
scroll to position [0, 5]
click at [132, 202] on p "<Previous Email's Subject>" at bounding box center [113, 192] width 117 height 23
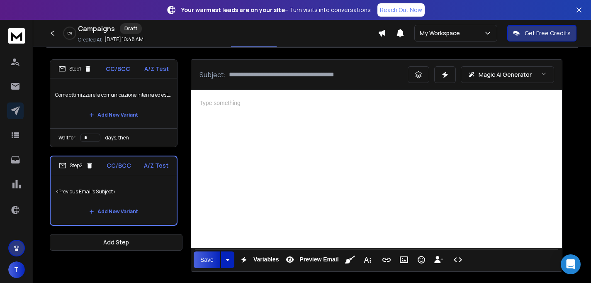
scroll to position [0, 0]
click at [273, 74] on input at bounding box center [314, 75] width 171 height 10
paste input "**********"
drag, startPoint x: 281, startPoint y: 73, endPoint x: 224, endPoint y: 78, distance: 57.9
click at [223, 79] on div "**********" at bounding box center [376, 75] width 371 height 30
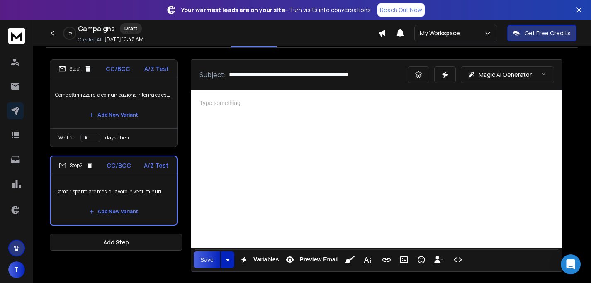
click at [277, 63] on div "**********" at bounding box center [376, 75] width 371 height 30
drag, startPoint x: 281, startPoint y: 75, endPoint x: 228, endPoint y: 68, distance: 53.5
click at [229, 71] on input "**********" at bounding box center [314, 75] width 171 height 10
click at [311, 73] on input "**********" at bounding box center [314, 75] width 171 height 10
click at [327, 113] on div at bounding box center [376, 169] width 371 height 158
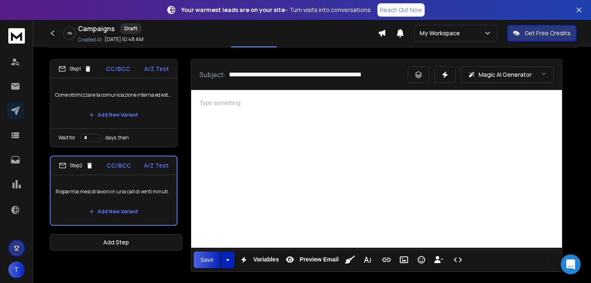
click at [137, 193] on p "Risparmia mesi di lavoro in una call di venti minuti." at bounding box center [114, 191] width 116 height 23
click at [128, 97] on p "Come ottimizzare la comunicazione interna ed esterna." at bounding box center [113, 94] width 117 height 23
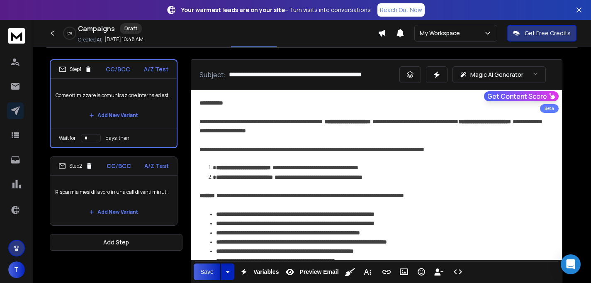
click at [129, 192] on p "Risparmia mesi di lavoro in una call di venti minuti." at bounding box center [113, 192] width 117 height 23
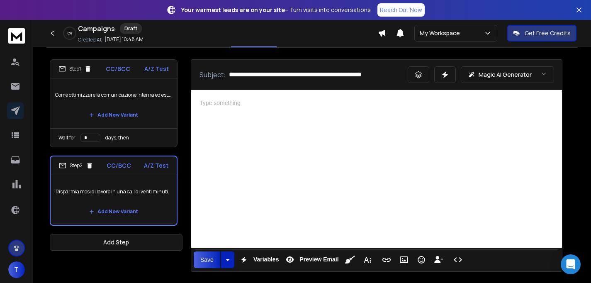
click at [304, 127] on div at bounding box center [376, 169] width 371 height 158
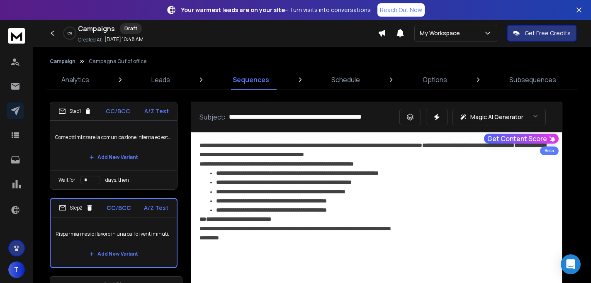
click at [127, 139] on p "Come ottimizzare la comunicazione interna ed esterna." at bounding box center [113, 137] width 117 height 23
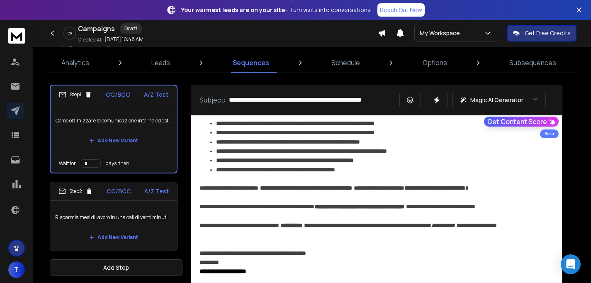
scroll to position [55, 0]
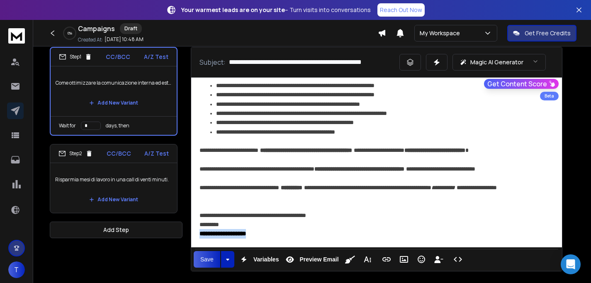
drag, startPoint x: 269, startPoint y: 232, endPoint x: 198, endPoint y: 239, distance: 71.7
click at [198, 239] on div "**********" at bounding box center [376, 163] width 371 height 170
copy span "**********"
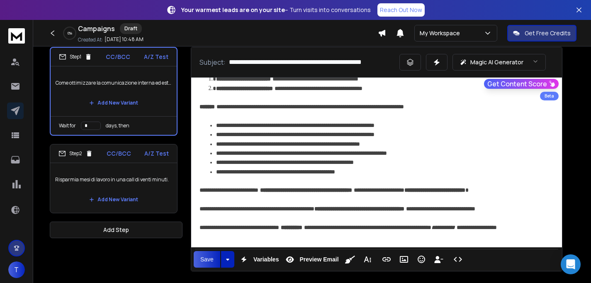
scroll to position [0, 0]
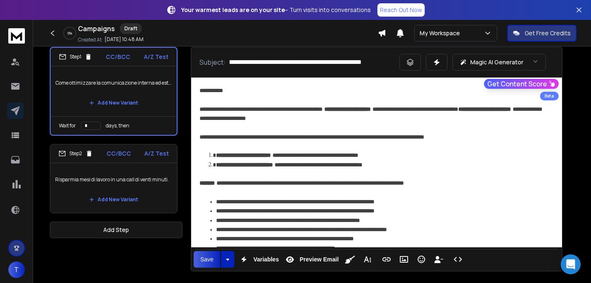
drag, startPoint x: 113, startPoint y: 186, endPoint x: 122, endPoint y: 181, distance: 10.0
click at [113, 185] on p "Risparmia mesi di lavoro in una call di venti minuti." at bounding box center [113, 179] width 117 height 23
type input "**********"
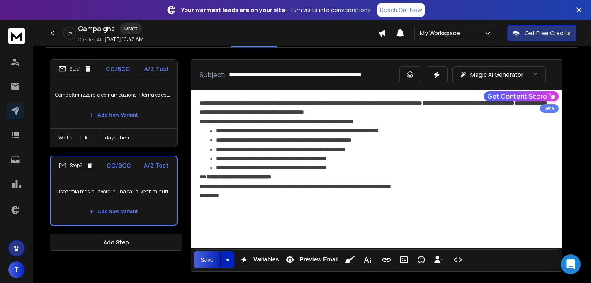
click at [243, 214] on div "**********" at bounding box center [376, 169] width 371 height 158
click at [201, 103] on p "**********" at bounding box center [377, 107] width 354 height 19
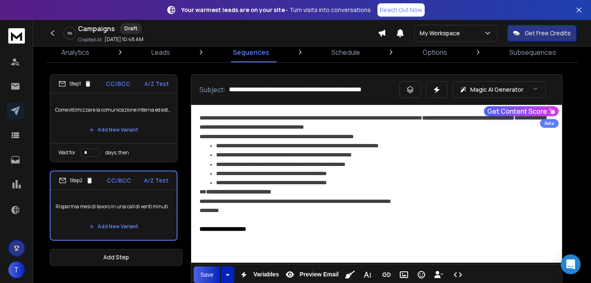
scroll to position [0, 0]
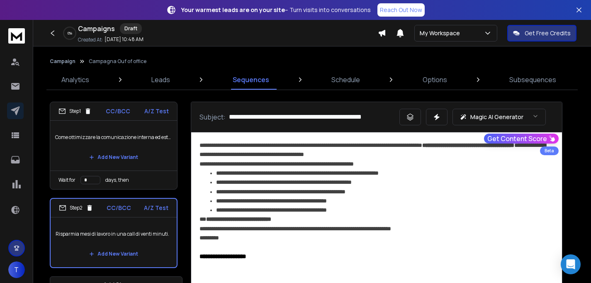
click at [200, 145] on p "**********" at bounding box center [377, 150] width 354 height 19
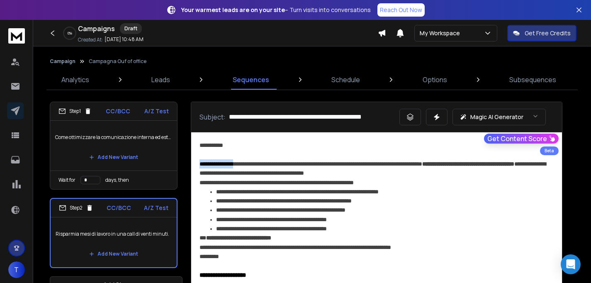
drag, startPoint x: 237, startPoint y: 165, endPoint x: 198, endPoint y: 165, distance: 39.4
click at [198, 165] on div "**********" at bounding box center [376, 211] width 371 height 158
click at [500, 164] on p "**********" at bounding box center [377, 159] width 354 height 37
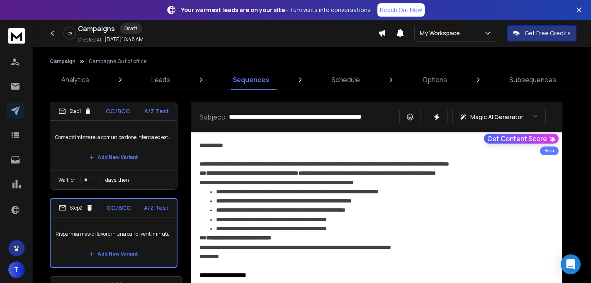
click at [498, 173] on p "**********" at bounding box center [377, 159] width 354 height 37
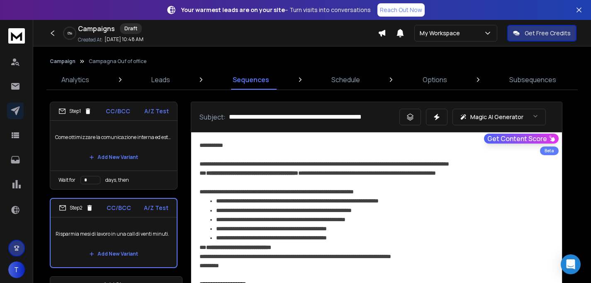
click at [369, 236] on p "**********" at bounding box center [385, 237] width 338 height 9
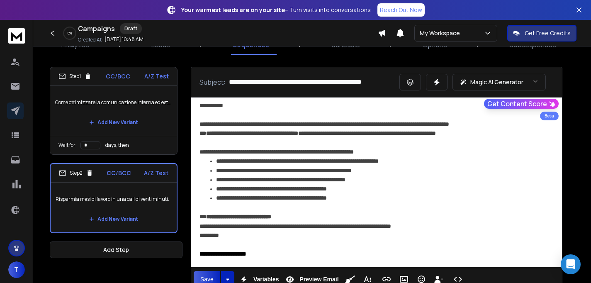
scroll to position [35, 0]
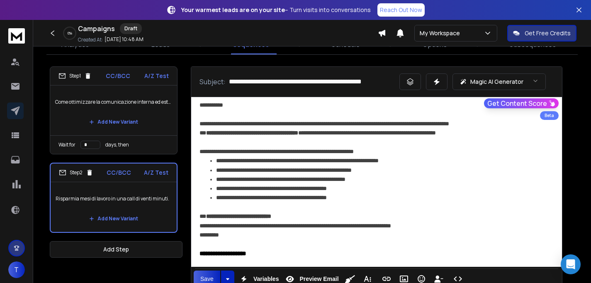
drag, startPoint x: 200, startPoint y: 130, endPoint x: 223, endPoint y: 130, distance: 23.2
click at [200, 130] on p "**********" at bounding box center [374, 128] width 348 height 56
click at [236, 215] on strong "**********" at bounding box center [238, 216] width 65 height 6
click at [276, 215] on strong "**********" at bounding box center [240, 216] width 69 height 6
click at [218, 225] on p "**********" at bounding box center [374, 221] width 348 height 19
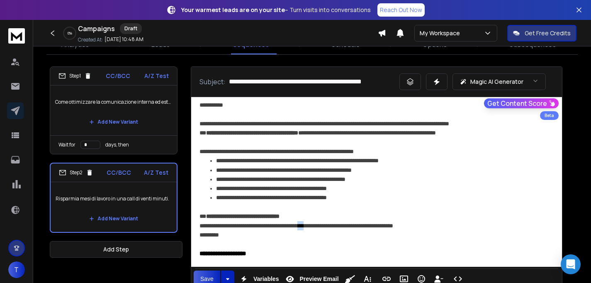
drag, startPoint x: 326, startPoint y: 226, endPoint x: 332, endPoint y: 228, distance: 7.0
click at [332, 228] on p "**********" at bounding box center [374, 221] width 348 height 19
drag, startPoint x: 367, startPoint y: 226, endPoint x: 451, endPoint y: 226, distance: 83.4
click at [451, 226] on p "**********" at bounding box center [374, 221] width 348 height 19
click at [451, 225] on p "**********" at bounding box center [374, 221] width 348 height 19
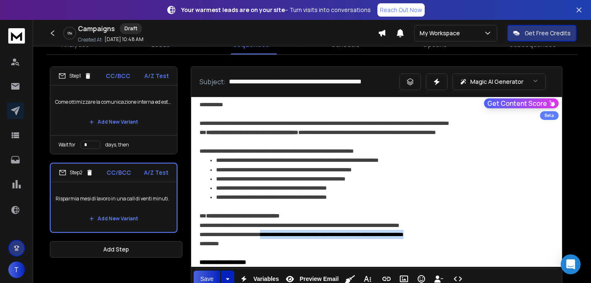
drag, startPoint x: 440, startPoint y: 234, endPoint x: 274, endPoint y: 237, distance: 166.1
click at [274, 237] on p "**********" at bounding box center [374, 234] width 348 height 9
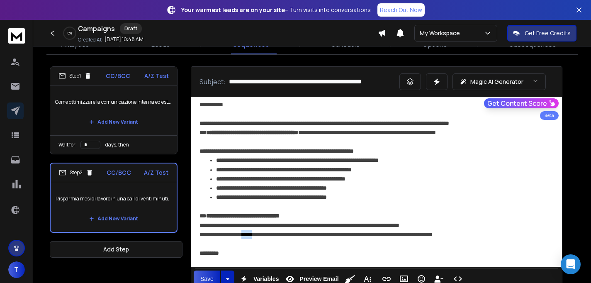
drag, startPoint x: 264, startPoint y: 234, endPoint x: 333, endPoint y: 227, distance: 69.3
click at [254, 235] on p "**********" at bounding box center [374, 239] width 348 height 19
click at [264, 236] on p "**********" at bounding box center [374, 239] width 348 height 19
drag, startPoint x: 325, startPoint y: 234, endPoint x: 319, endPoint y: 234, distance: 5.4
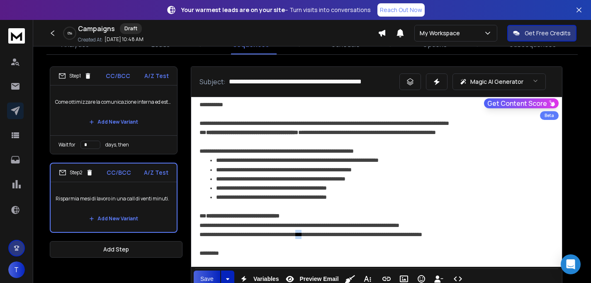
click at [320, 234] on p "**********" at bounding box center [374, 239] width 348 height 19
drag, startPoint x: 351, startPoint y: 235, endPoint x: 357, endPoint y: 235, distance: 5.4
click at [357, 235] on p "**********" at bounding box center [374, 239] width 348 height 19
click at [379, 236] on p "**********" at bounding box center [374, 239] width 348 height 19
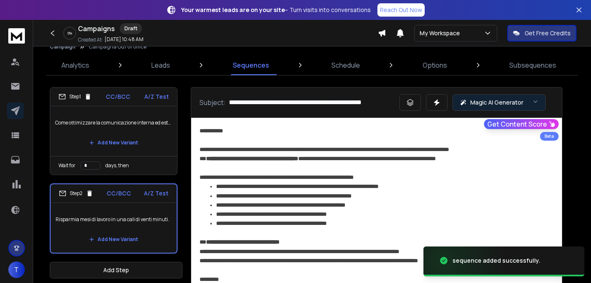
scroll to position [0, 0]
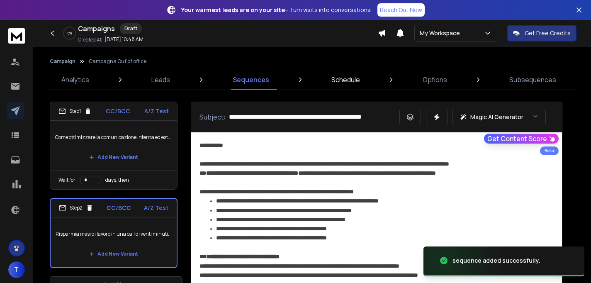
click at [345, 78] on p "Schedule" at bounding box center [346, 80] width 29 height 10
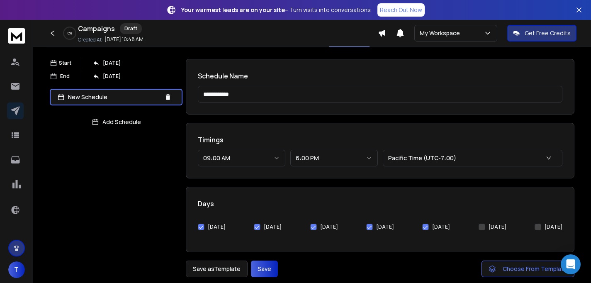
scroll to position [49, 0]
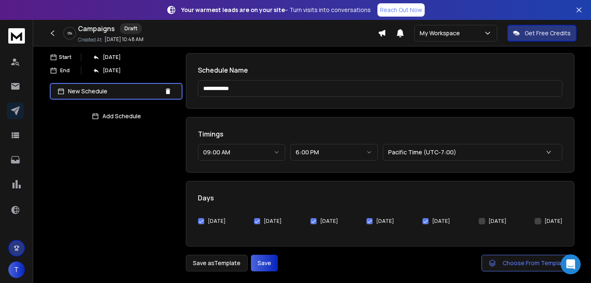
click at [429, 222] on button "Friday" at bounding box center [426, 221] width 7 height 7
click at [270, 264] on button "Save" at bounding box center [264, 263] width 27 height 17
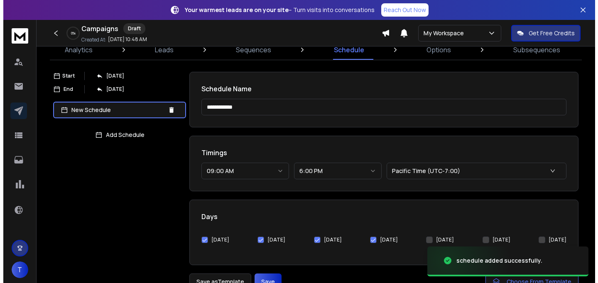
scroll to position [0, 0]
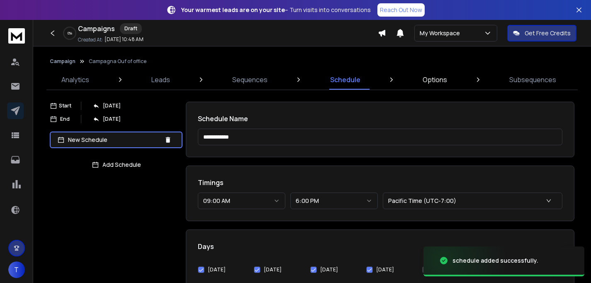
click at [436, 78] on p "Options" at bounding box center [435, 80] width 24 height 10
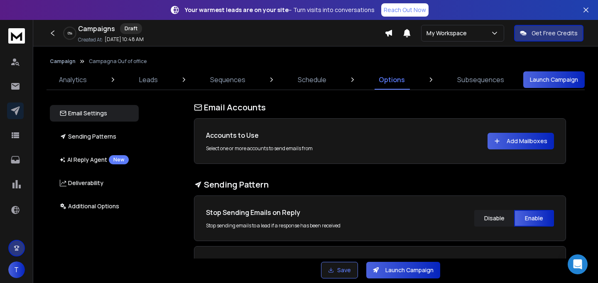
click at [506, 145] on button "Add Mailboxes" at bounding box center [520, 141] width 66 height 17
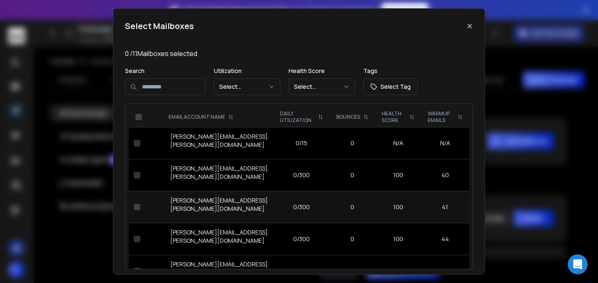
drag, startPoint x: 136, startPoint y: 167, endPoint x: 136, endPoint y: 181, distance: 14.1
click at [136, 172] on button "button" at bounding box center [137, 175] width 7 height 7
click at [137, 204] on button "button" at bounding box center [137, 207] width 7 height 7
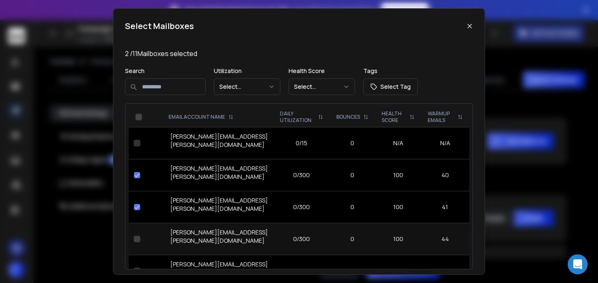
drag, startPoint x: 138, startPoint y: 223, endPoint x: 139, endPoint y: 228, distance: 5.4
click at [138, 236] on button "button" at bounding box center [137, 239] width 7 height 7
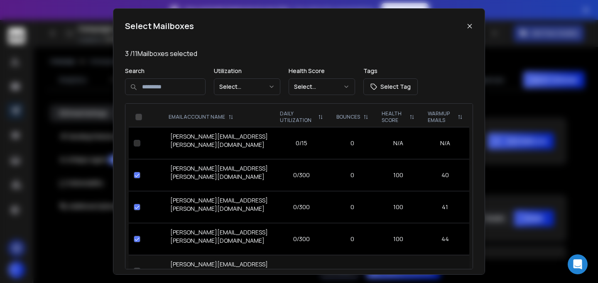
click at [138, 268] on button "button" at bounding box center [137, 271] width 7 height 7
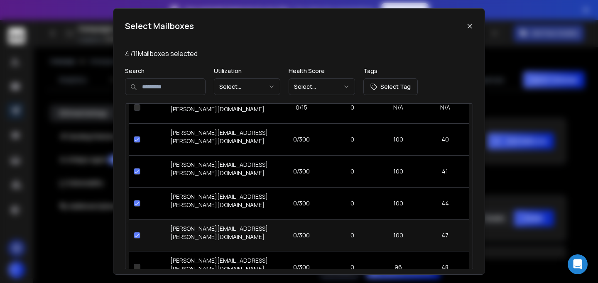
scroll to position [80, 0]
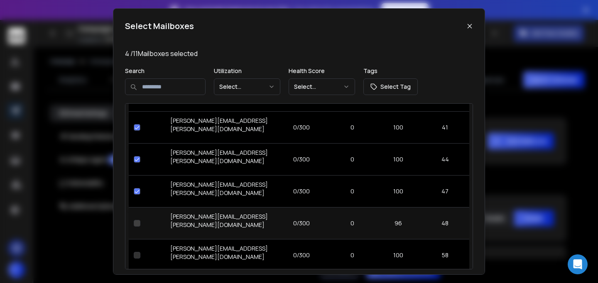
click at [137, 220] on button "button" at bounding box center [137, 223] width 7 height 7
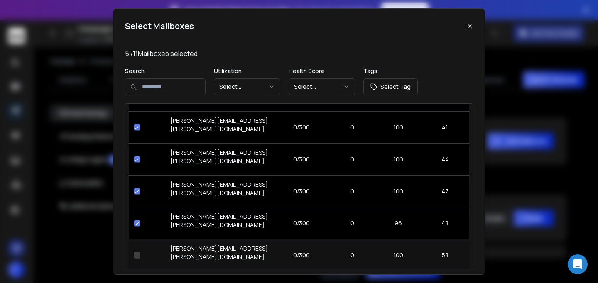
click at [135, 252] on button "button" at bounding box center [137, 255] width 7 height 7
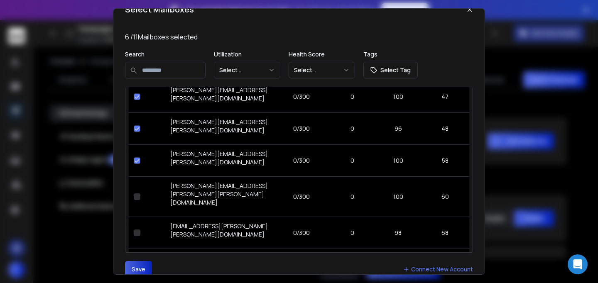
scroll to position [32, 0]
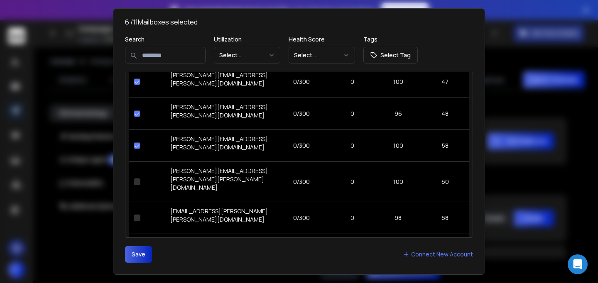
click at [140, 254] on button "Save" at bounding box center [138, 254] width 27 height 17
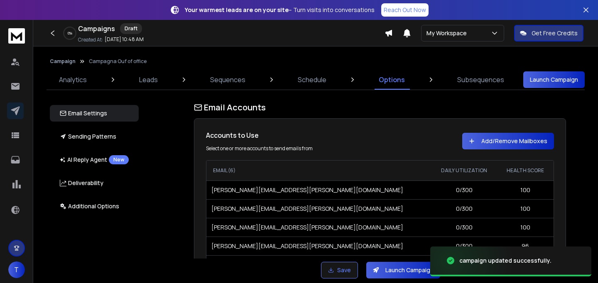
click at [404, 272] on button "Launch Campaign" at bounding box center [403, 270] width 74 height 17
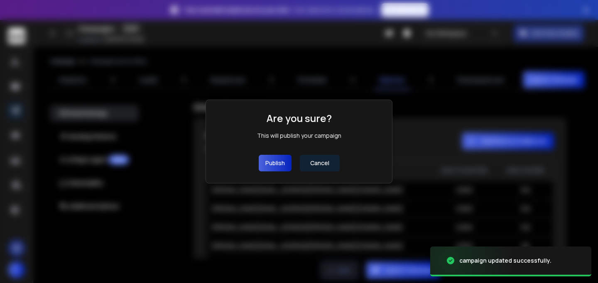
click at [274, 164] on button "Publish" at bounding box center [275, 163] width 33 height 17
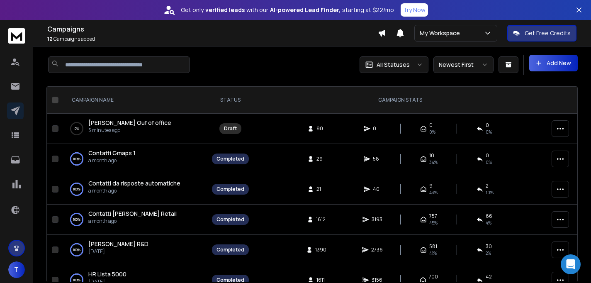
click at [115, 156] on span "Contatti Gmaps 1" at bounding box center [111, 153] width 47 height 8
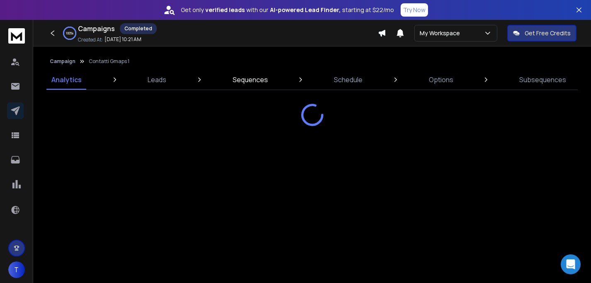
click at [236, 66] on div "Campaign Contatti Gmaps 1" at bounding box center [312, 61] width 532 height 13
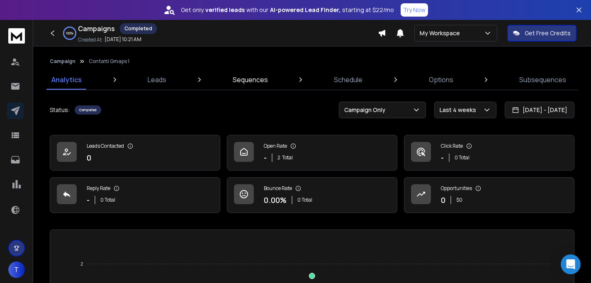
drag, startPoint x: 255, startPoint y: 72, endPoint x: 253, endPoint y: 78, distance: 7.0
click at [255, 72] on link "Sequences" at bounding box center [250, 80] width 45 height 20
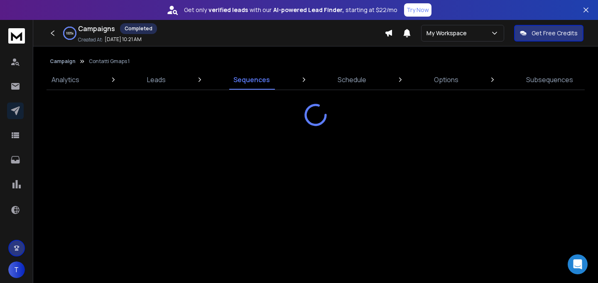
click at [253, 78] on p "Sequences" at bounding box center [251, 80] width 37 height 10
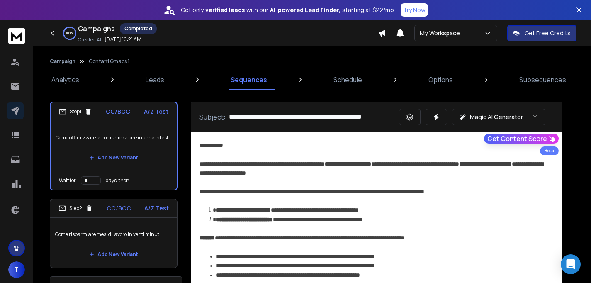
click at [132, 230] on p "Come risparmiare mesi di lavoro in venti minuti." at bounding box center [113, 234] width 117 height 23
type input "**********"
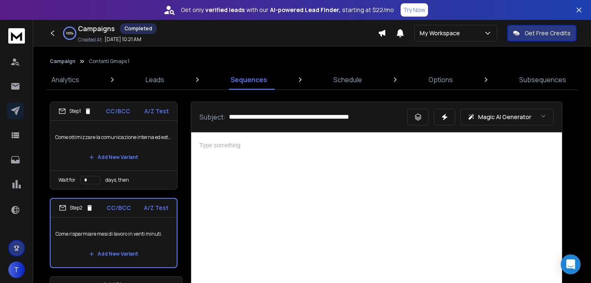
click at [141, 235] on p "Come risparmiare mesi di lavoro in venti minuti." at bounding box center [114, 233] width 116 height 23
drag, startPoint x: 295, startPoint y: 181, endPoint x: 300, endPoint y: 174, distance: 9.0
click at [295, 181] on div at bounding box center [376, 211] width 371 height 158
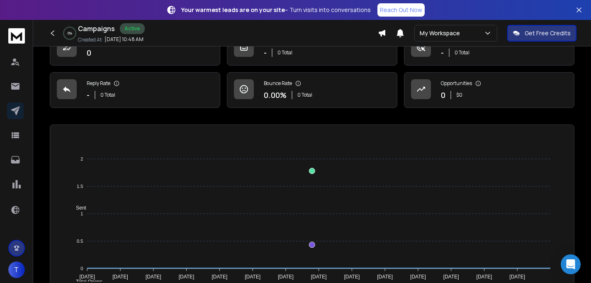
scroll to position [155, 0]
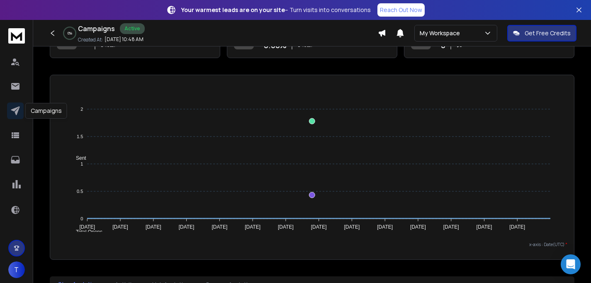
click at [20, 107] on icon at bounding box center [15, 111] width 10 height 10
